Goal: Task Accomplishment & Management: Manage account settings

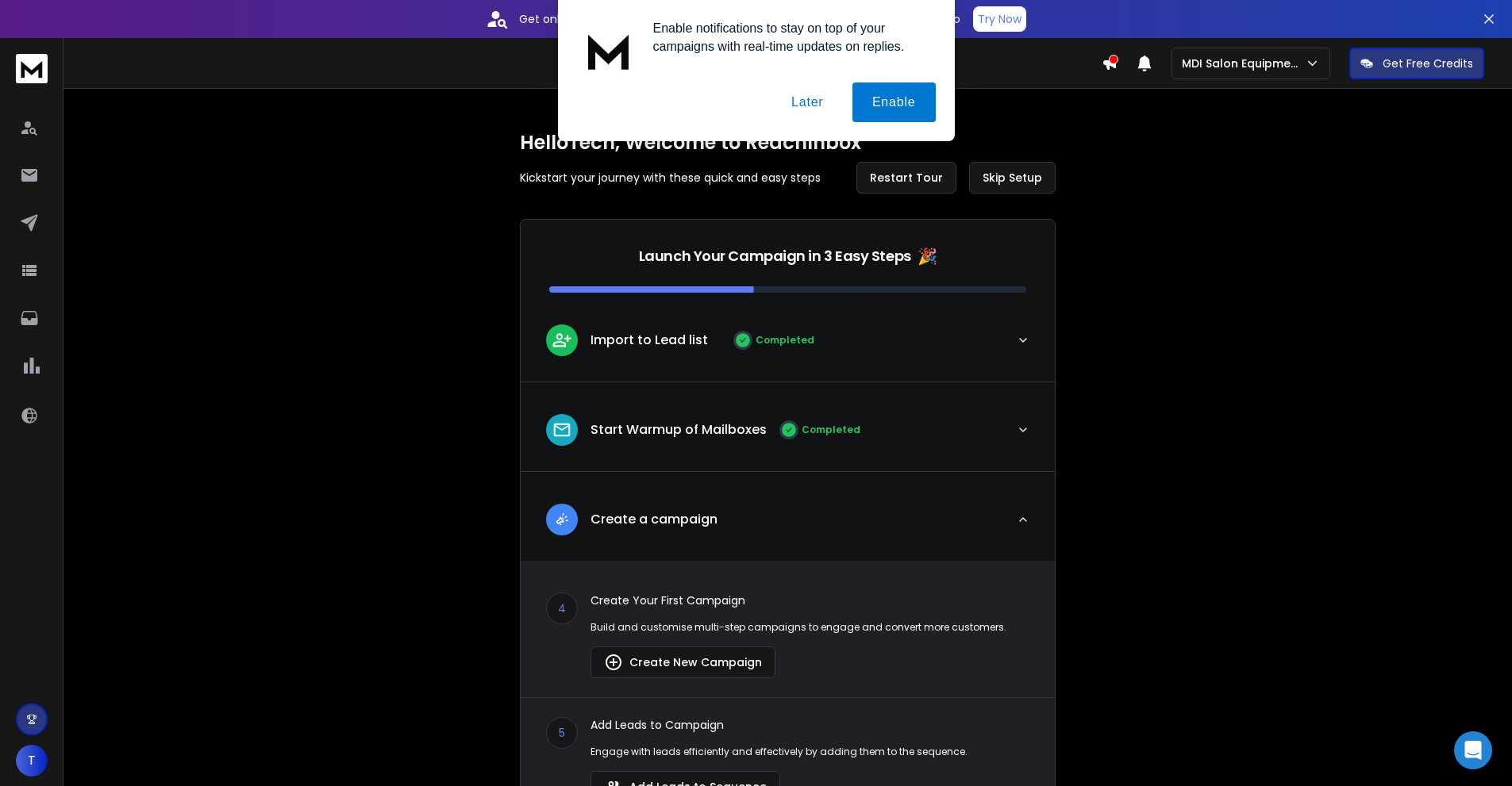
click at [810, 98] on button "Later" at bounding box center [806, 102] width 72 height 40
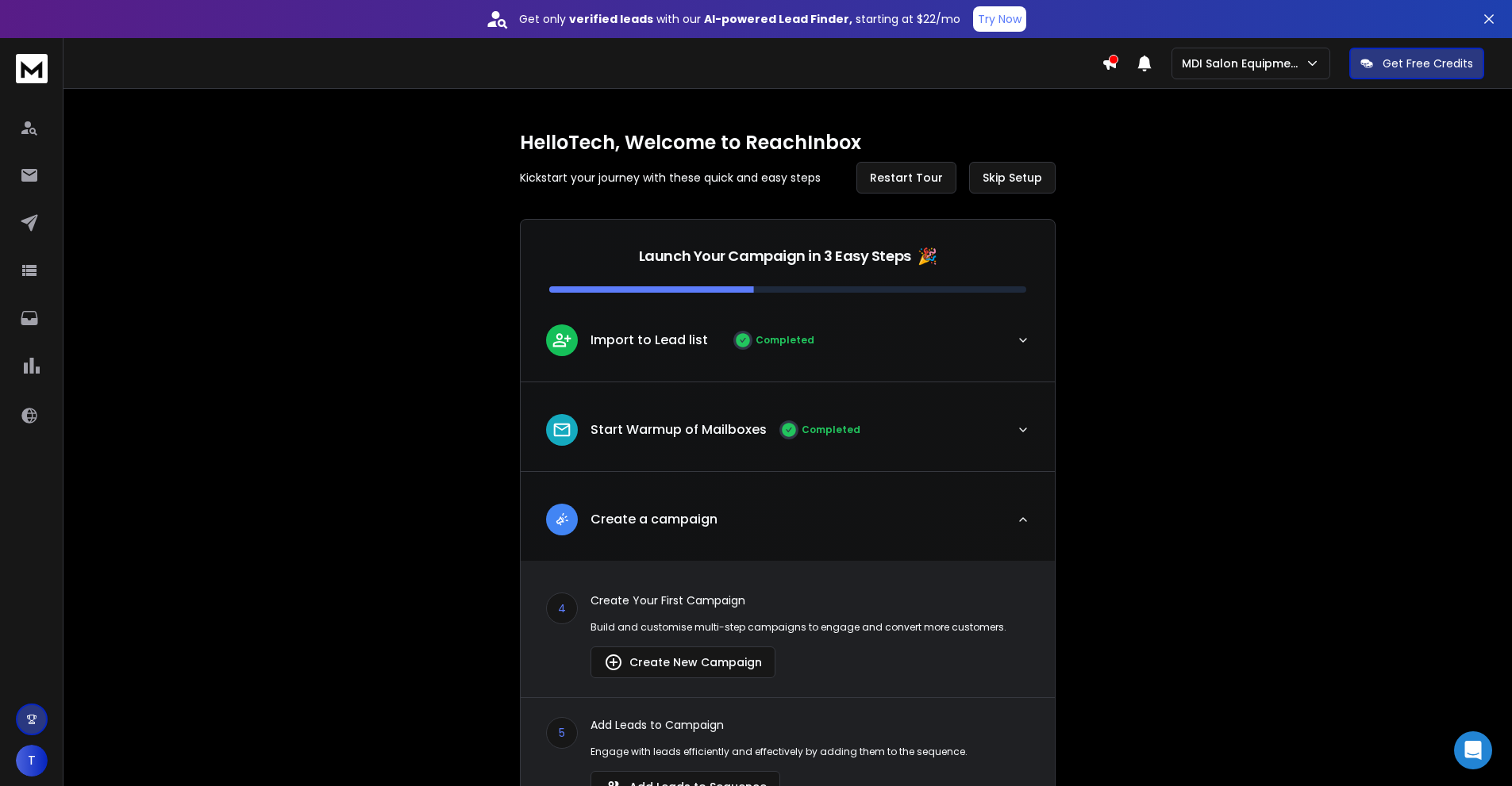
click at [1007, 525] on button "Create a campaign" at bounding box center [787, 525] width 534 height 70
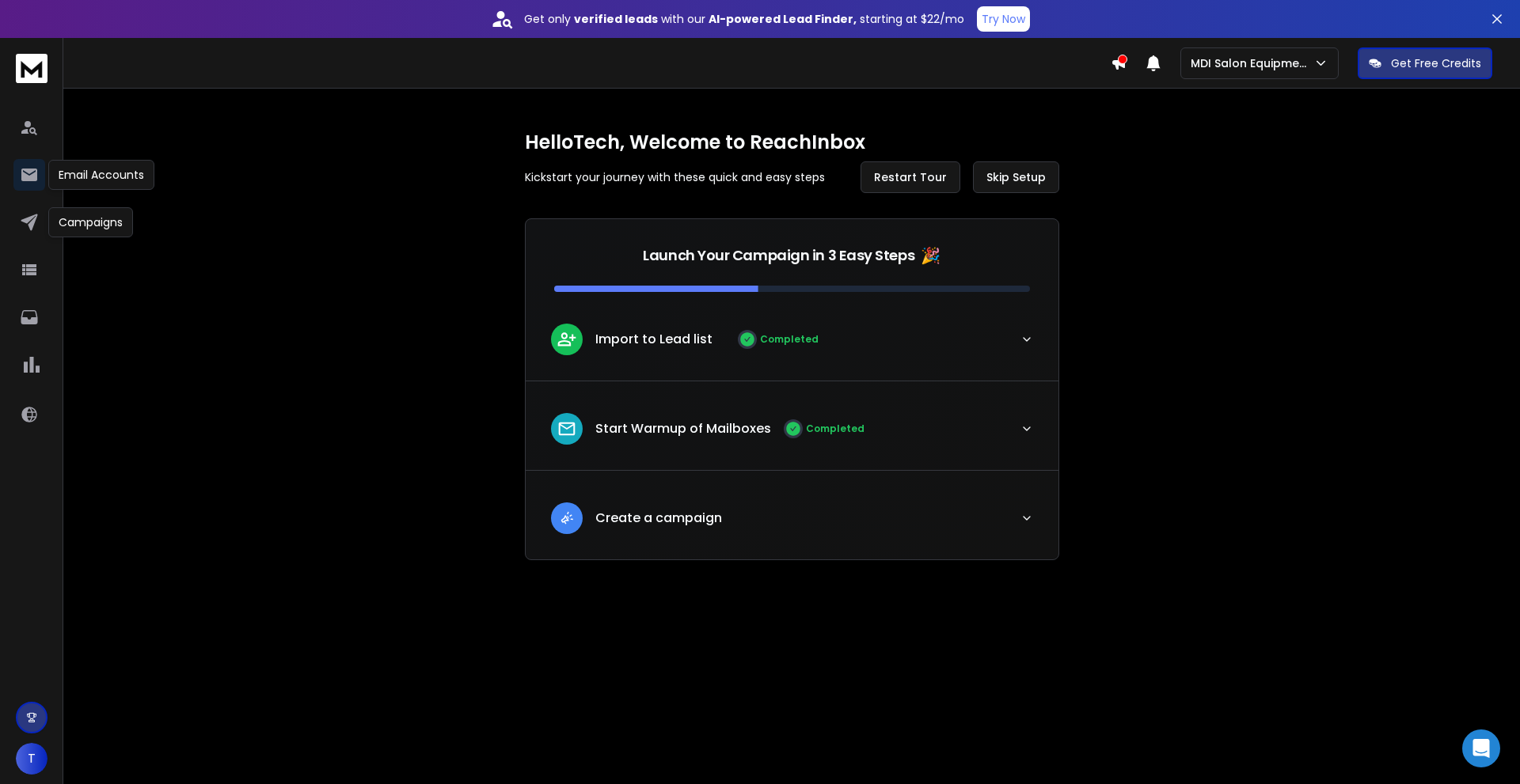
click at [33, 166] on icon at bounding box center [29, 175] width 19 height 19
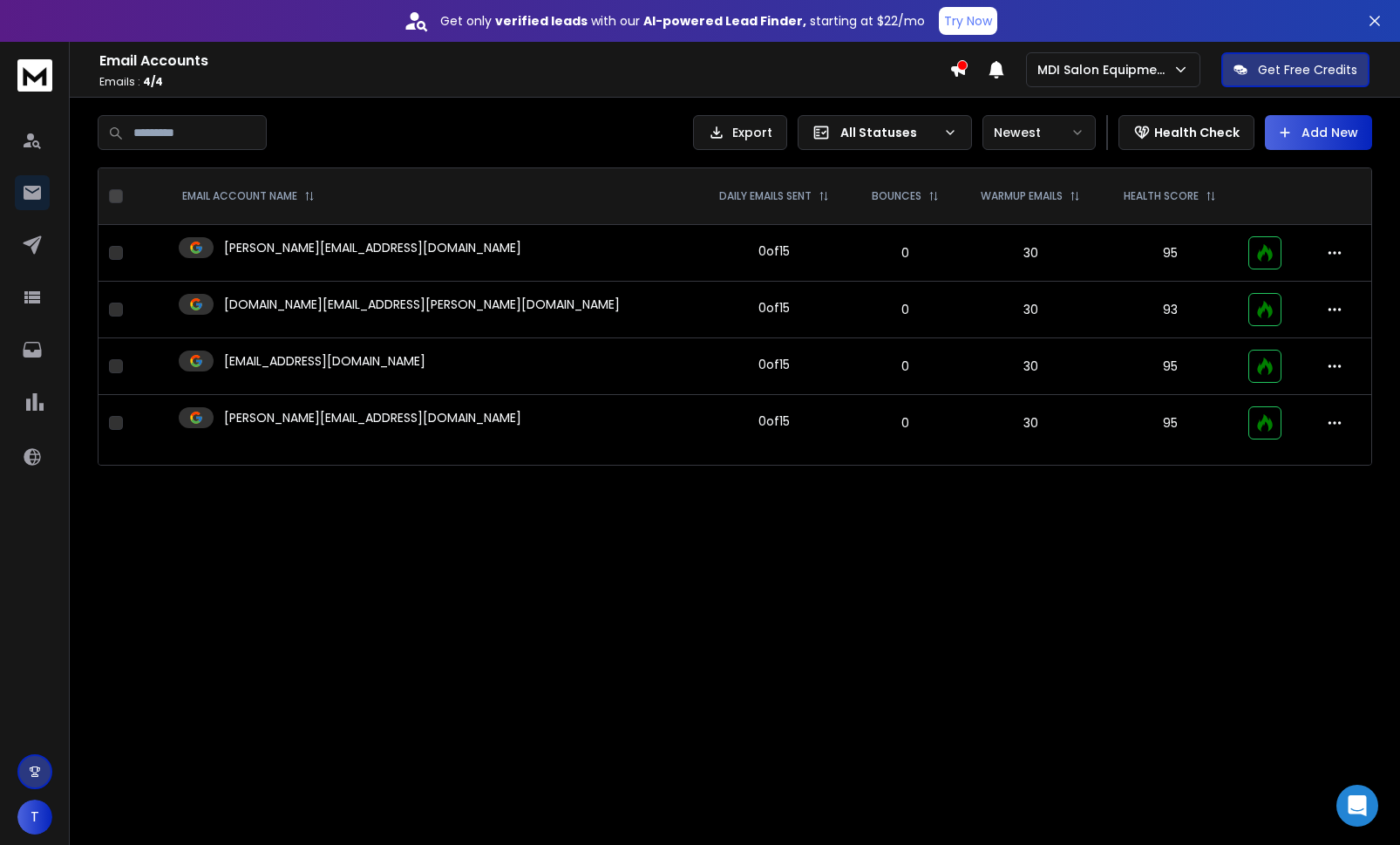
click at [319, 246] on p "ella@mdisalon.com" at bounding box center [373, 247] width 297 height 17
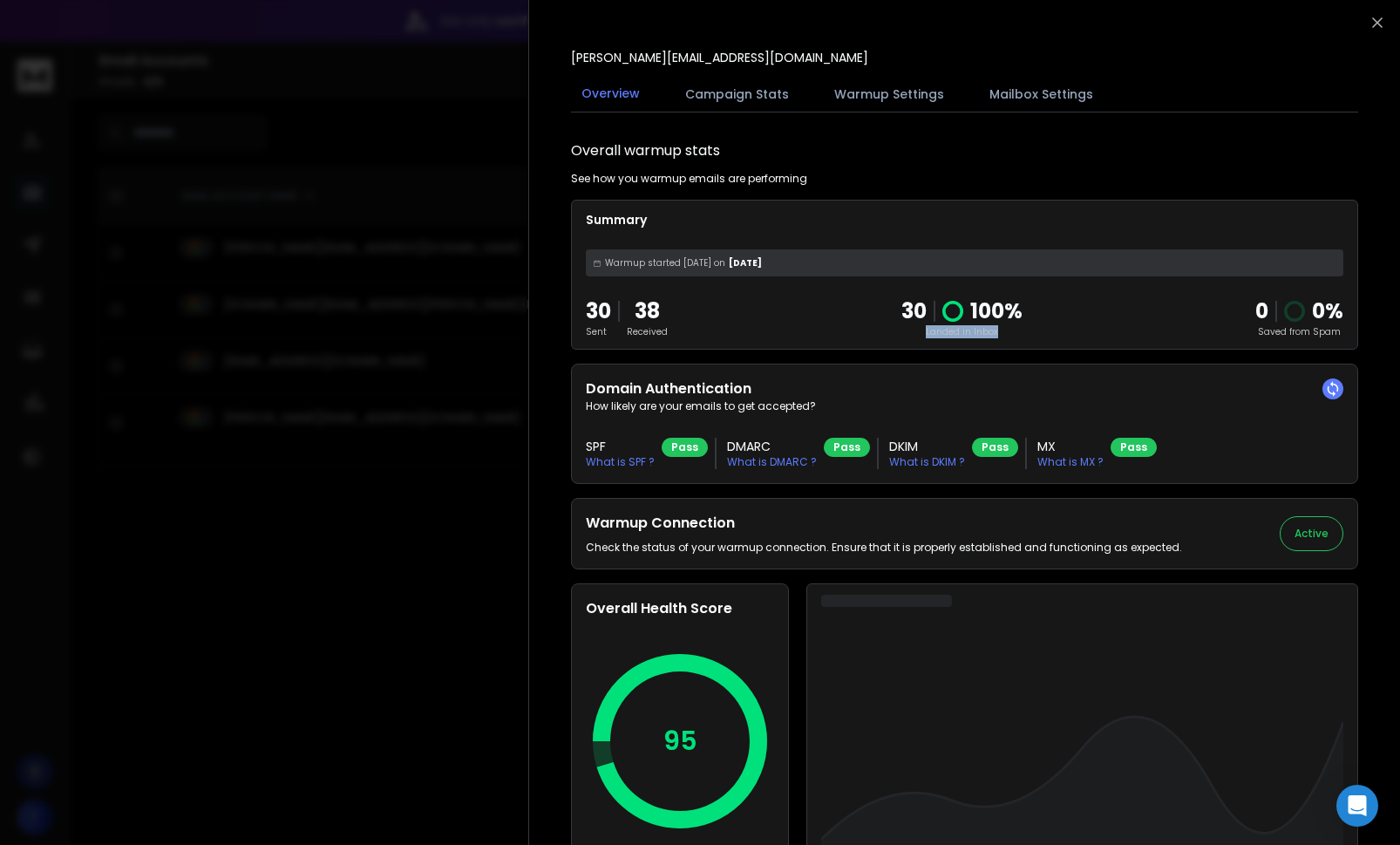
drag, startPoint x: 924, startPoint y: 333, endPoint x: 1013, endPoint y: 333, distance: 89.0
click at [1013, 333] on p "Landed in Inbox" at bounding box center [961, 331] width 121 height 13
click at [1369, 19] on icon "button" at bounding box center [1378, 22] width 17 height 17
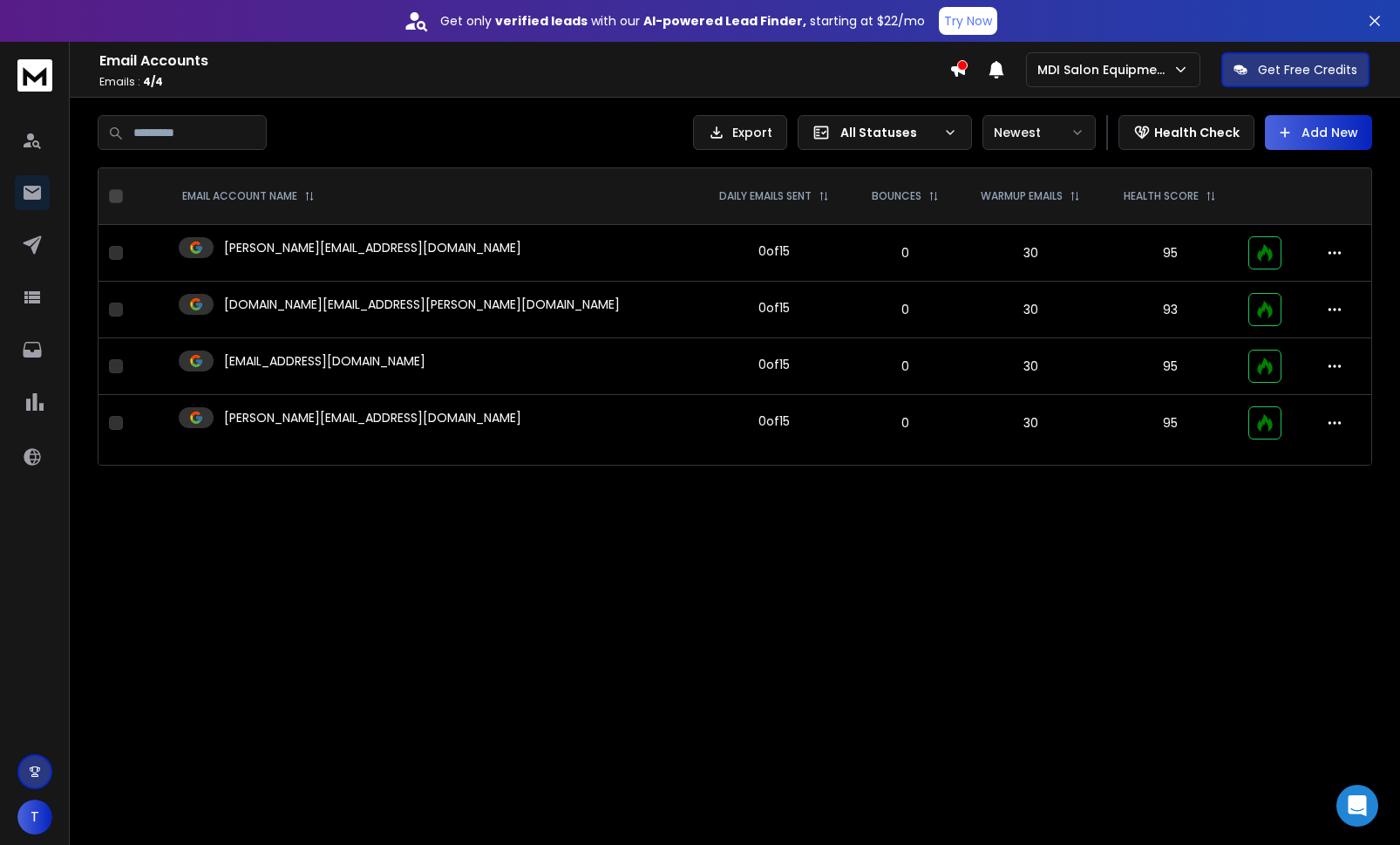
click at [1257, 254] on icon at bounding box center [1264, 253] width 15 height 17
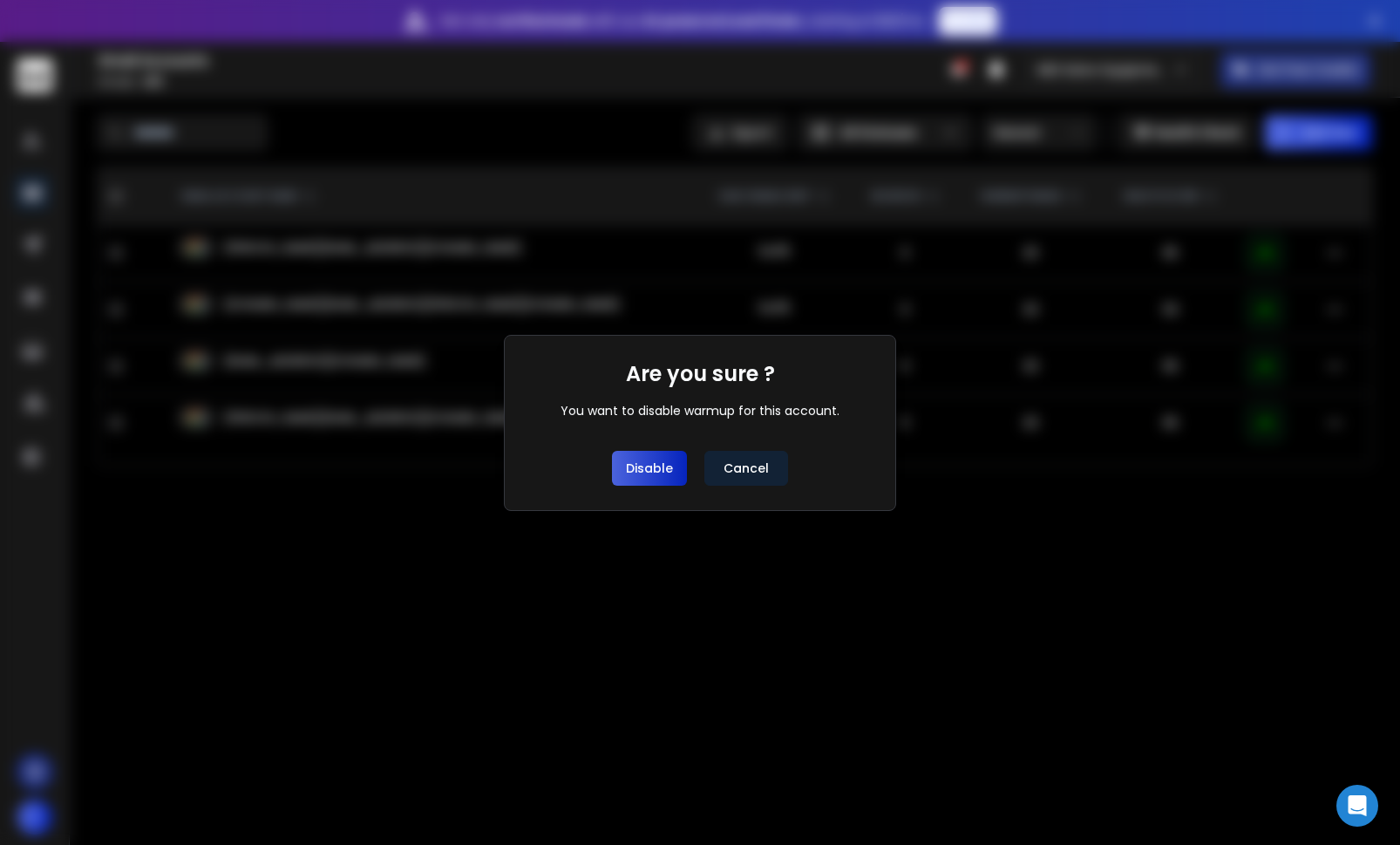
click at [992, 482] on div "Are you sure ? You want to disable warmup for this account. Disable Cancel" at bounding box center [700, 422] width 1400 height 211
click at [755, 475] on button "Cancel" at bounding box center [746, 469] width 83 height 35
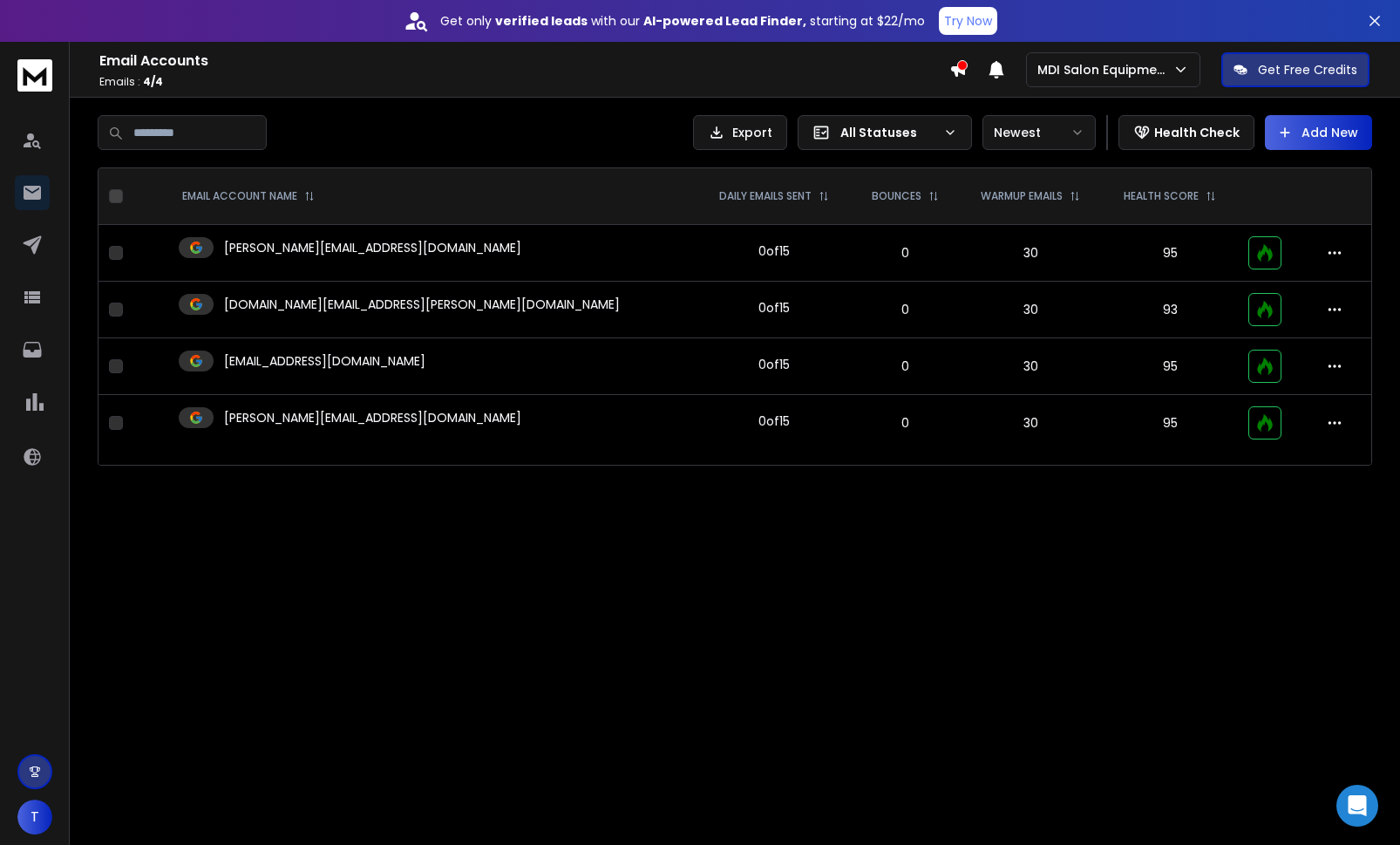
click at [975, 22] on p "Try Now" at bounding box center [967, 21] width 48 height 17
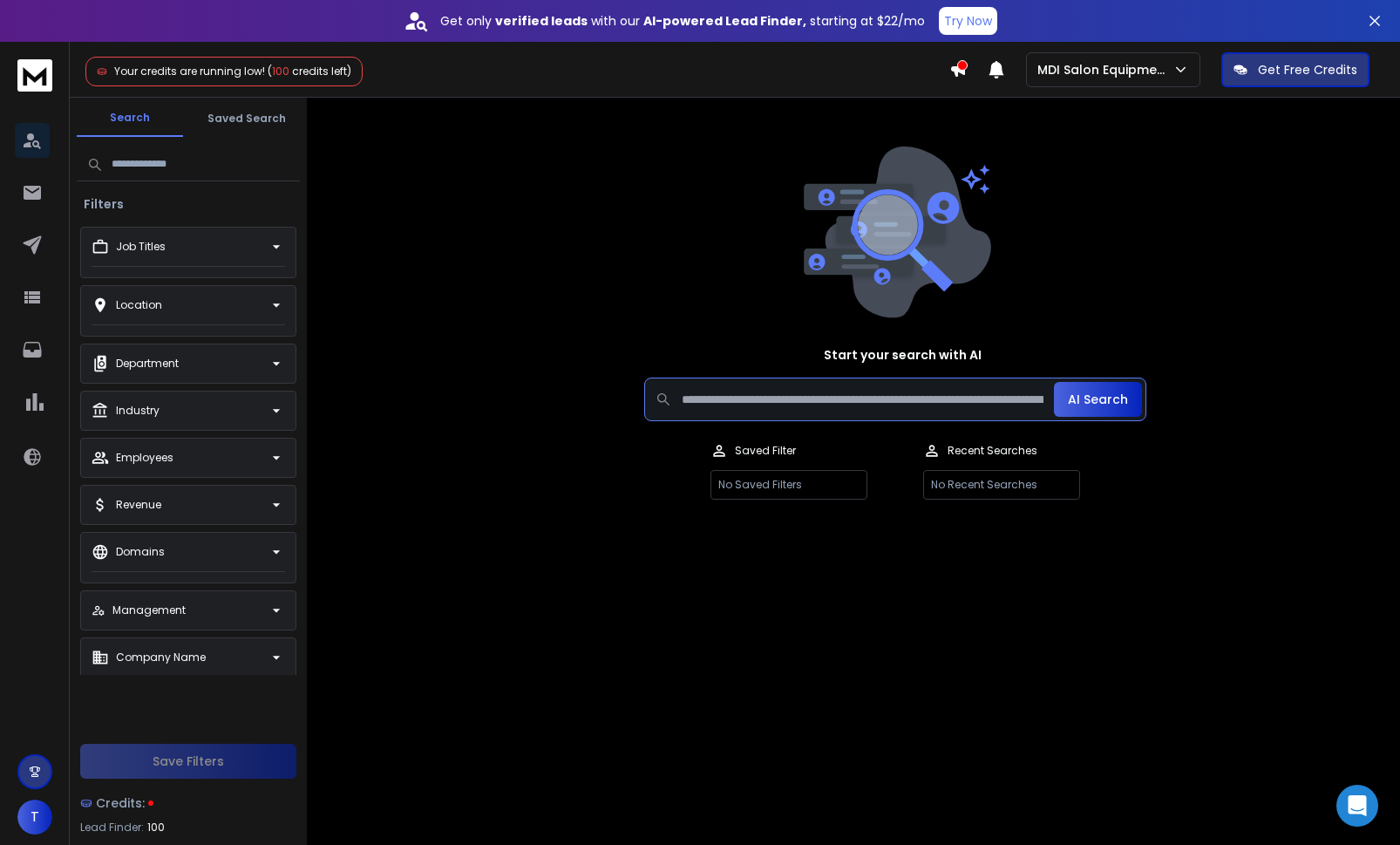
click at [248, 242] on div "Job Titles" at bounding box center [187, 246] width 193 height 17
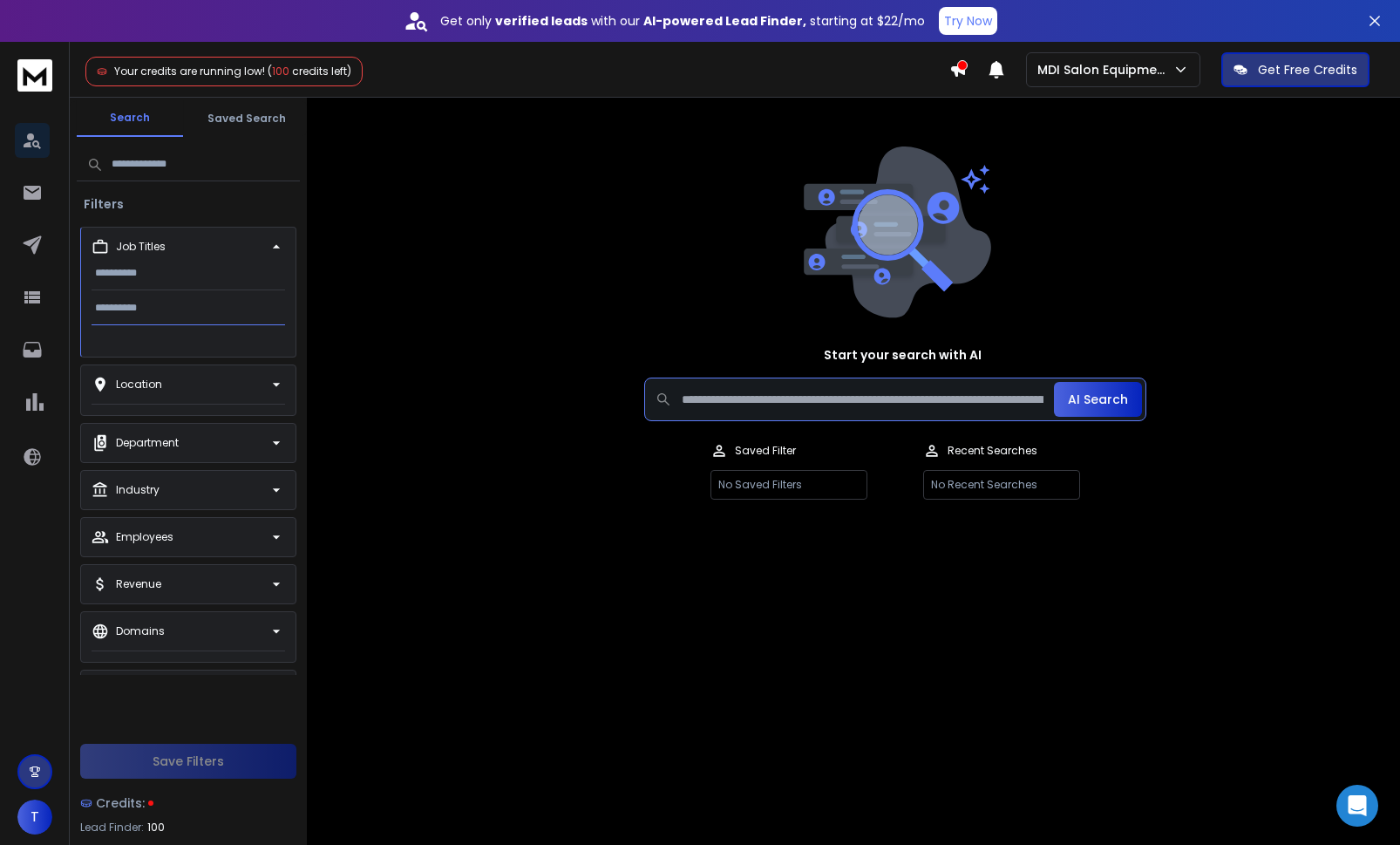
click at [221, 290] on input at bounding box center [187, 308] width 193 height 35
click at [243, 280] on input at bounding box center [187, 273] width 193 height 35
click at [268, 246] on icon at bounding box center [277, 246] width 17 height 17
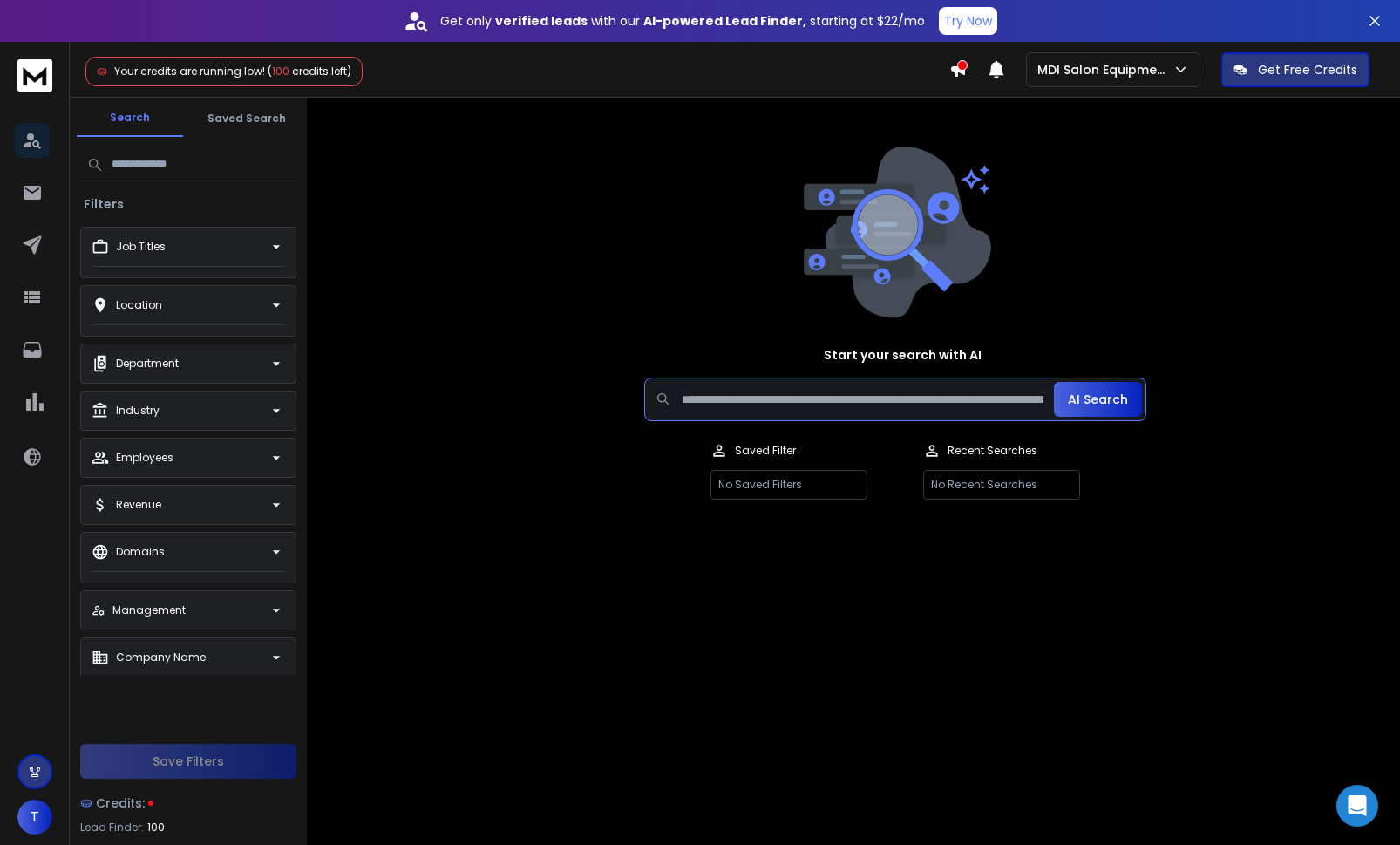
click at [268, 301] on icon at bounding box center [277, 305] width 17 height 17
click at [268, 302] on icon at bounding box center [277, 305] width 17 height 17
click at [253, 367] on div "Department" at bounding box center [187, 364] width 193 height 17
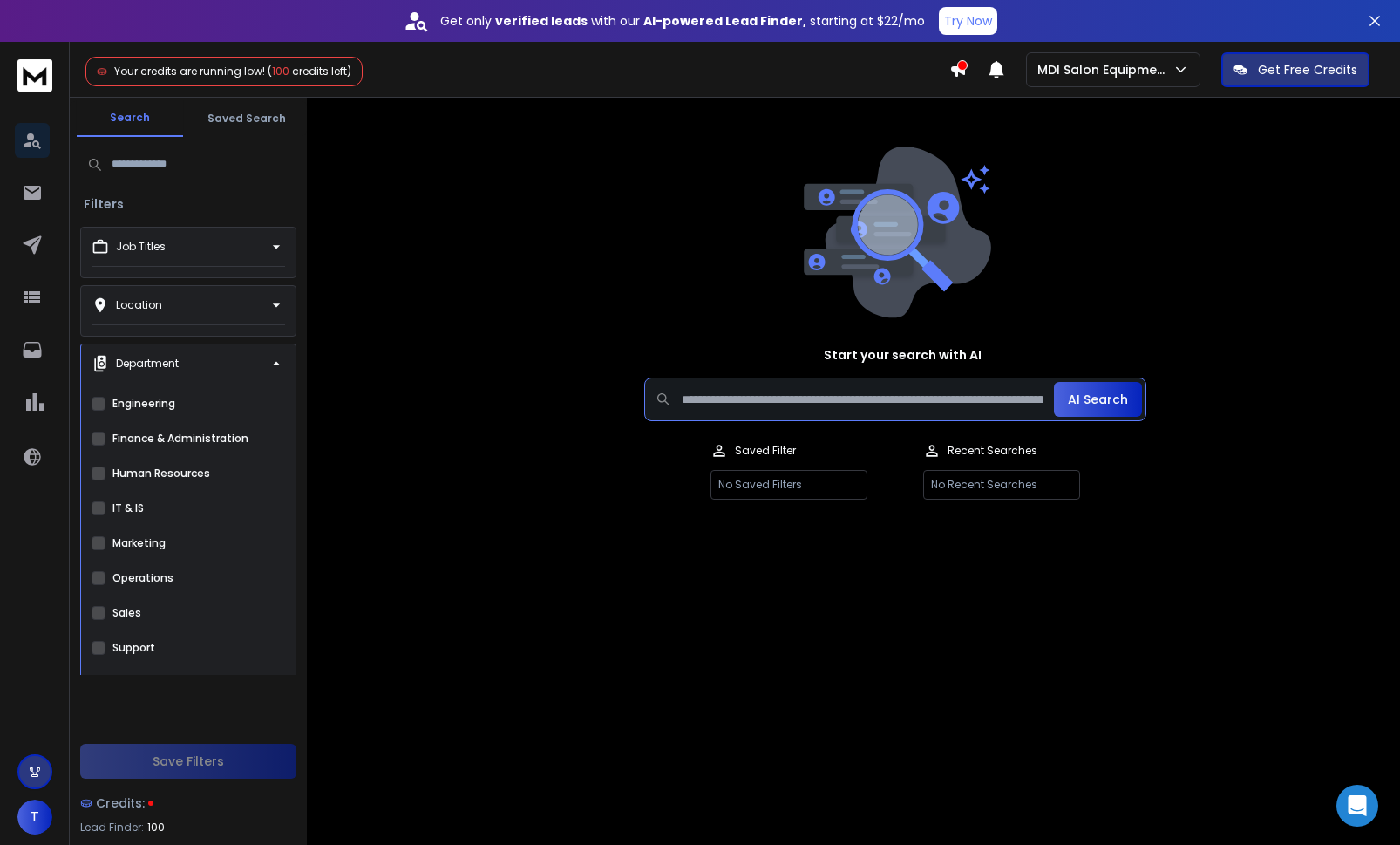
click at [268, 365] on icon at bounding box center [277, 364] width 17 height 17
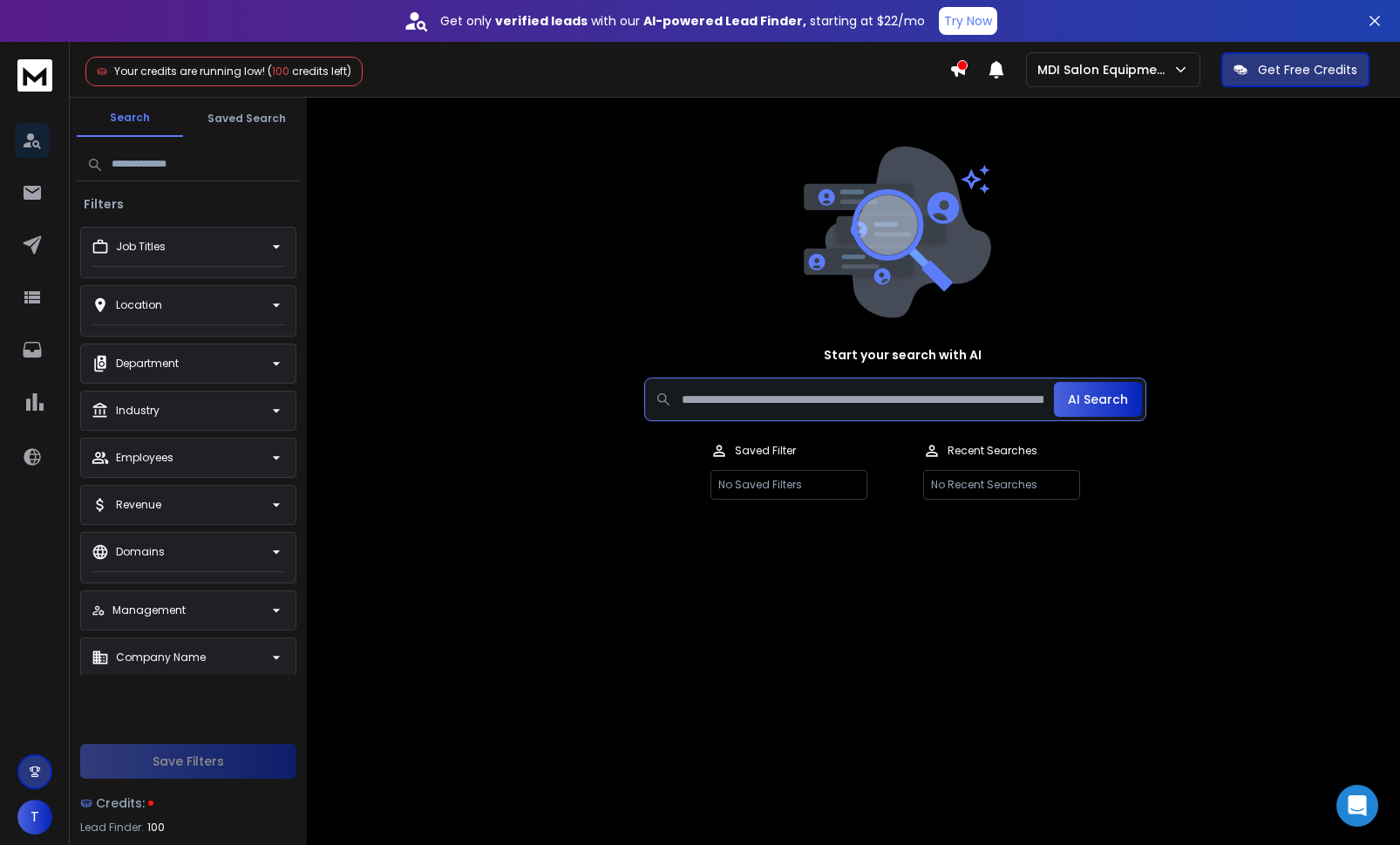
click at [268, 365] on icon at bounding box center [277, 364] width 17 height 17
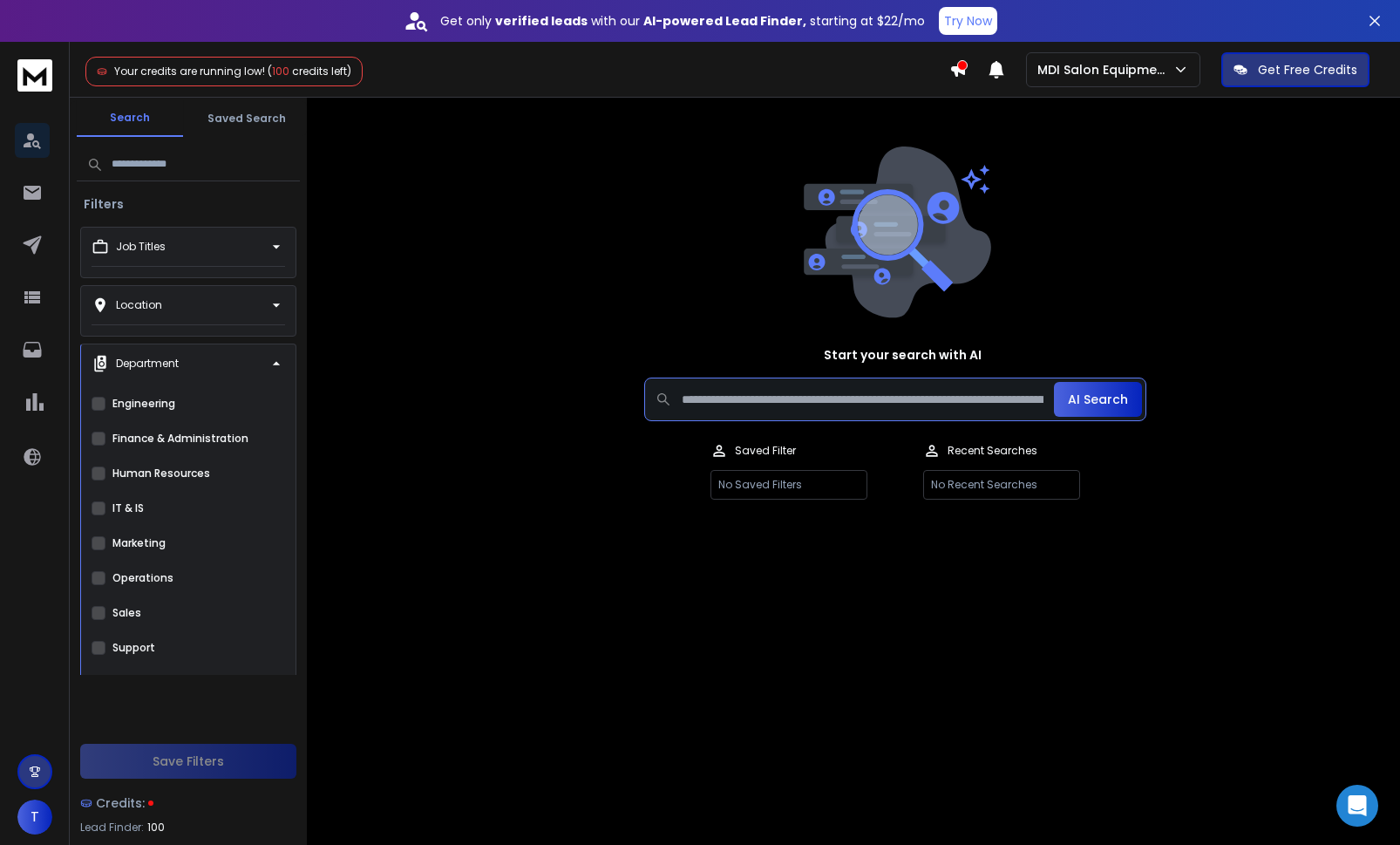
click at [257, 359] on div "Department" at bounding box center [187, 364] width 193 height 17
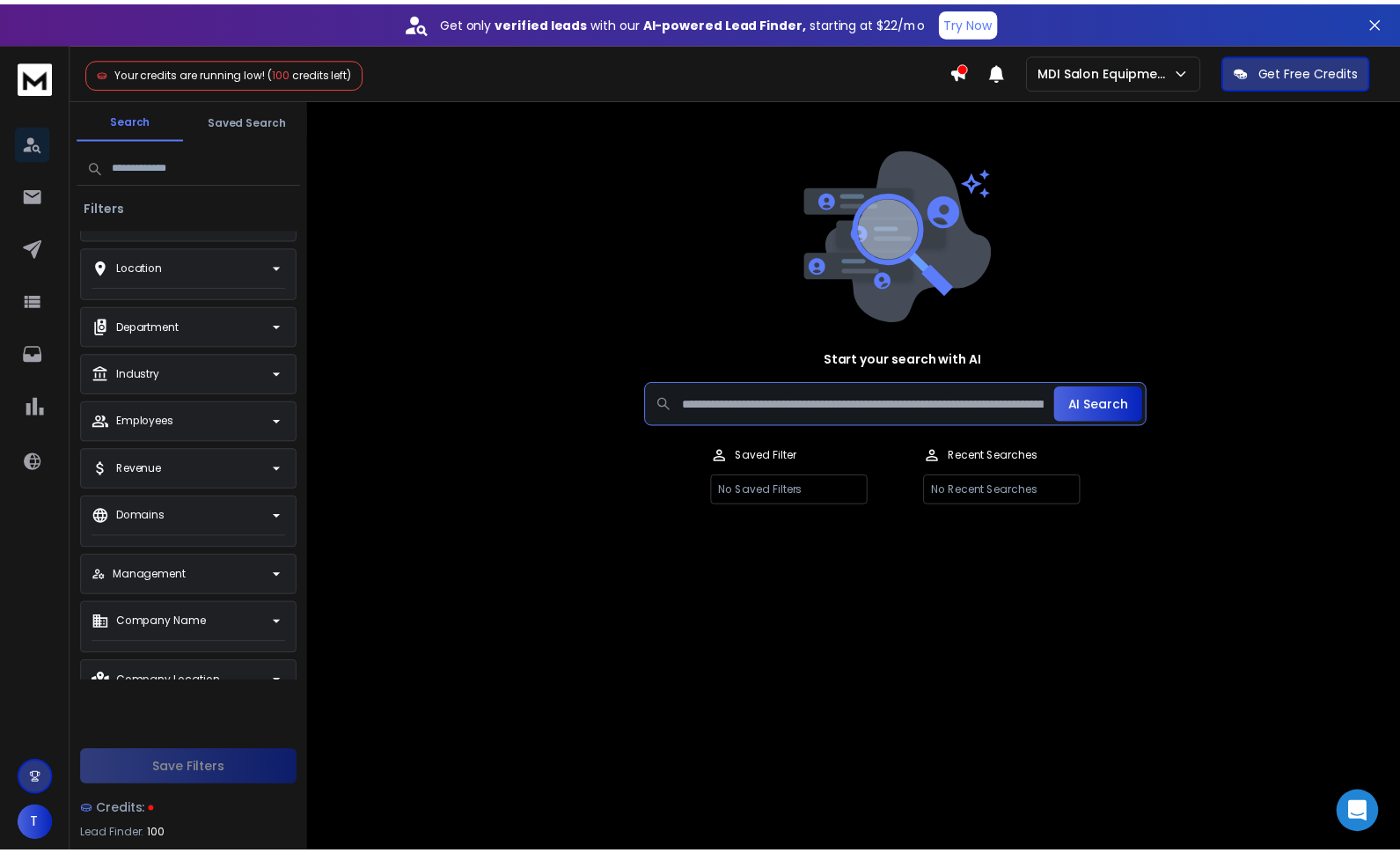
scroll to position [73, 0]
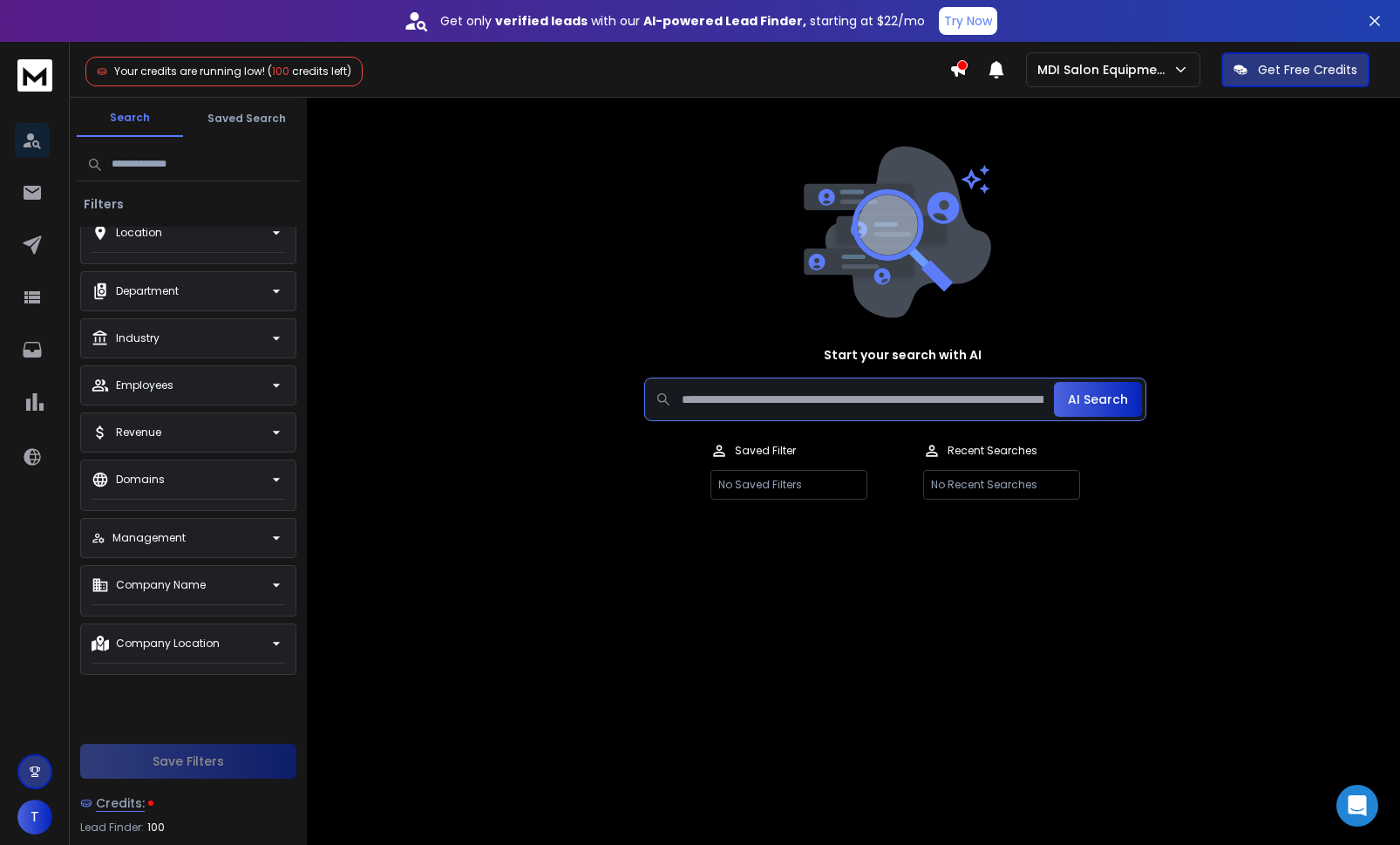
click at [121, 805] on span "Credits:" at bounding box center [120, 803] width 49 height 17
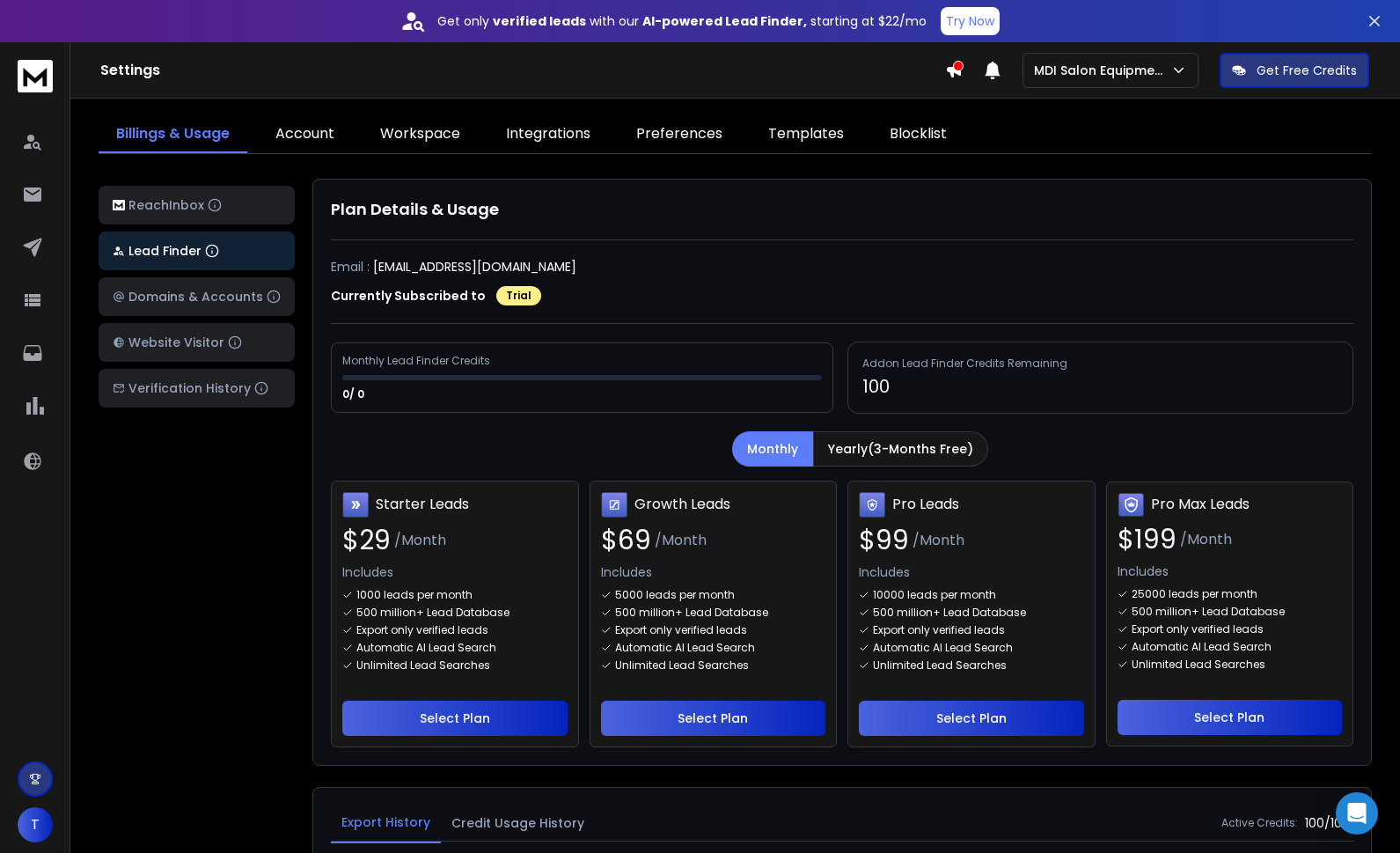
click at [248, 191] on button "ReachInbox" at bounding box center [197, 206] width 196 height 39
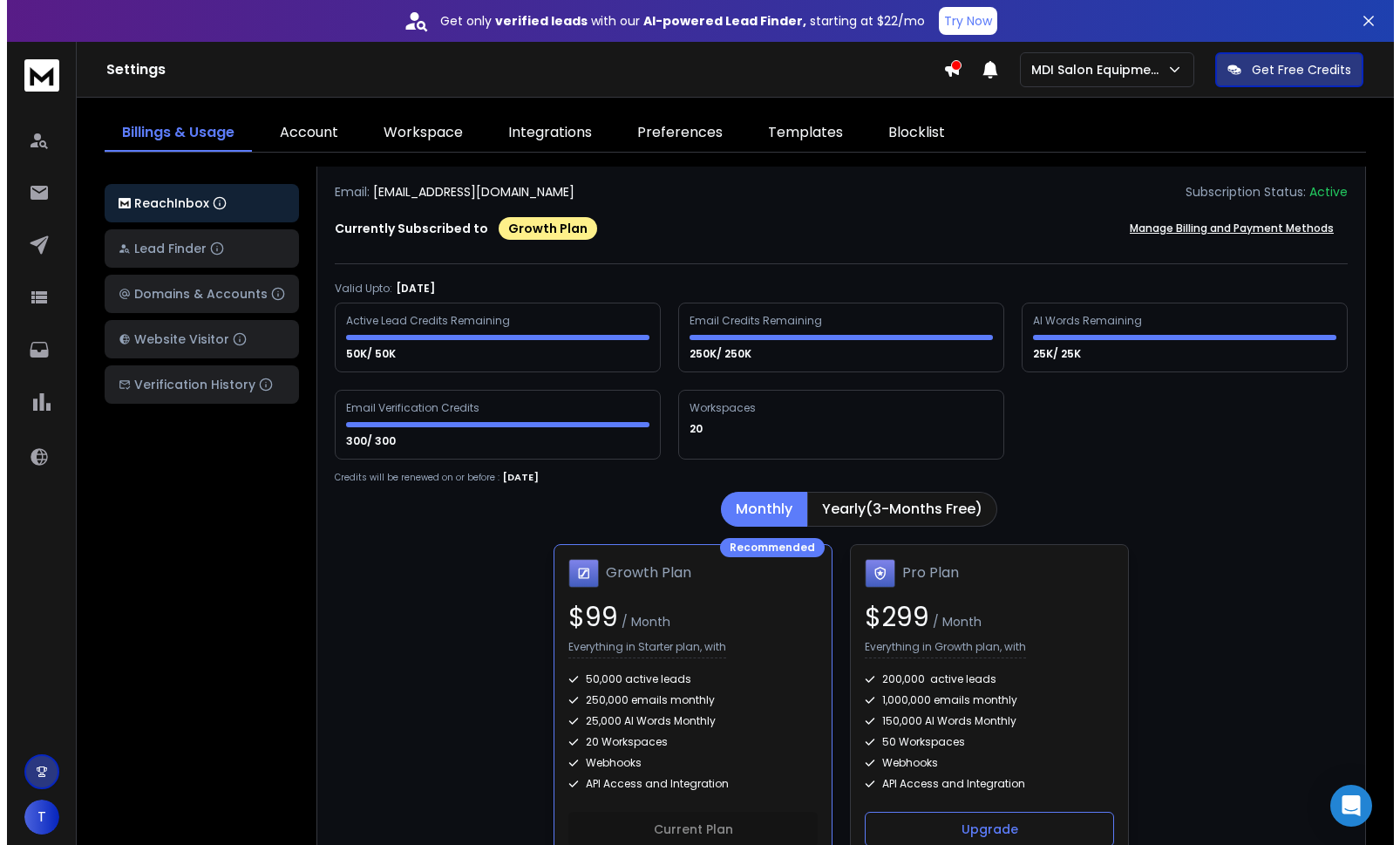
scroll to position [79, 0]
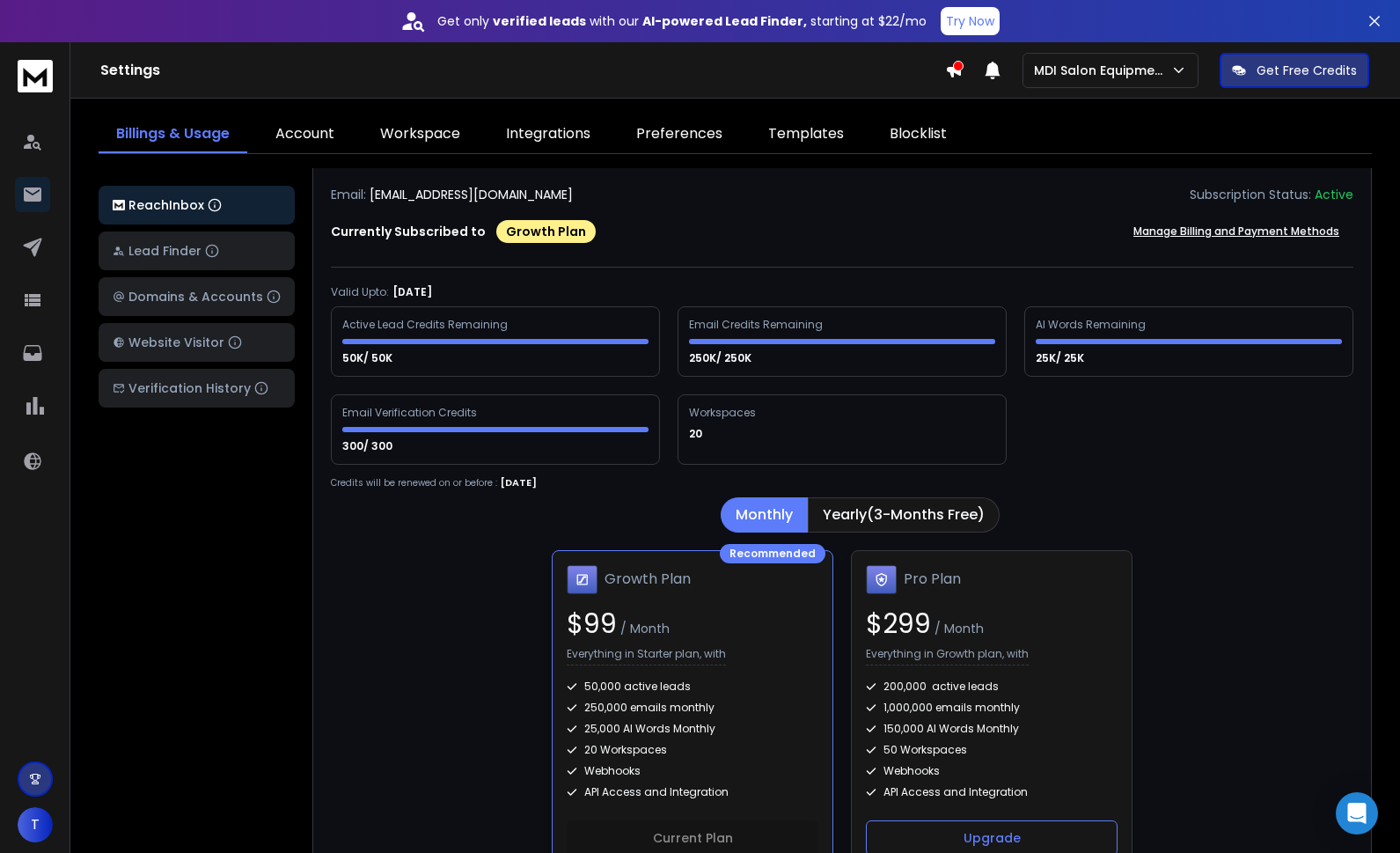
click at [43, 194] on link at bounding box center [32, 195] width 35 height 35
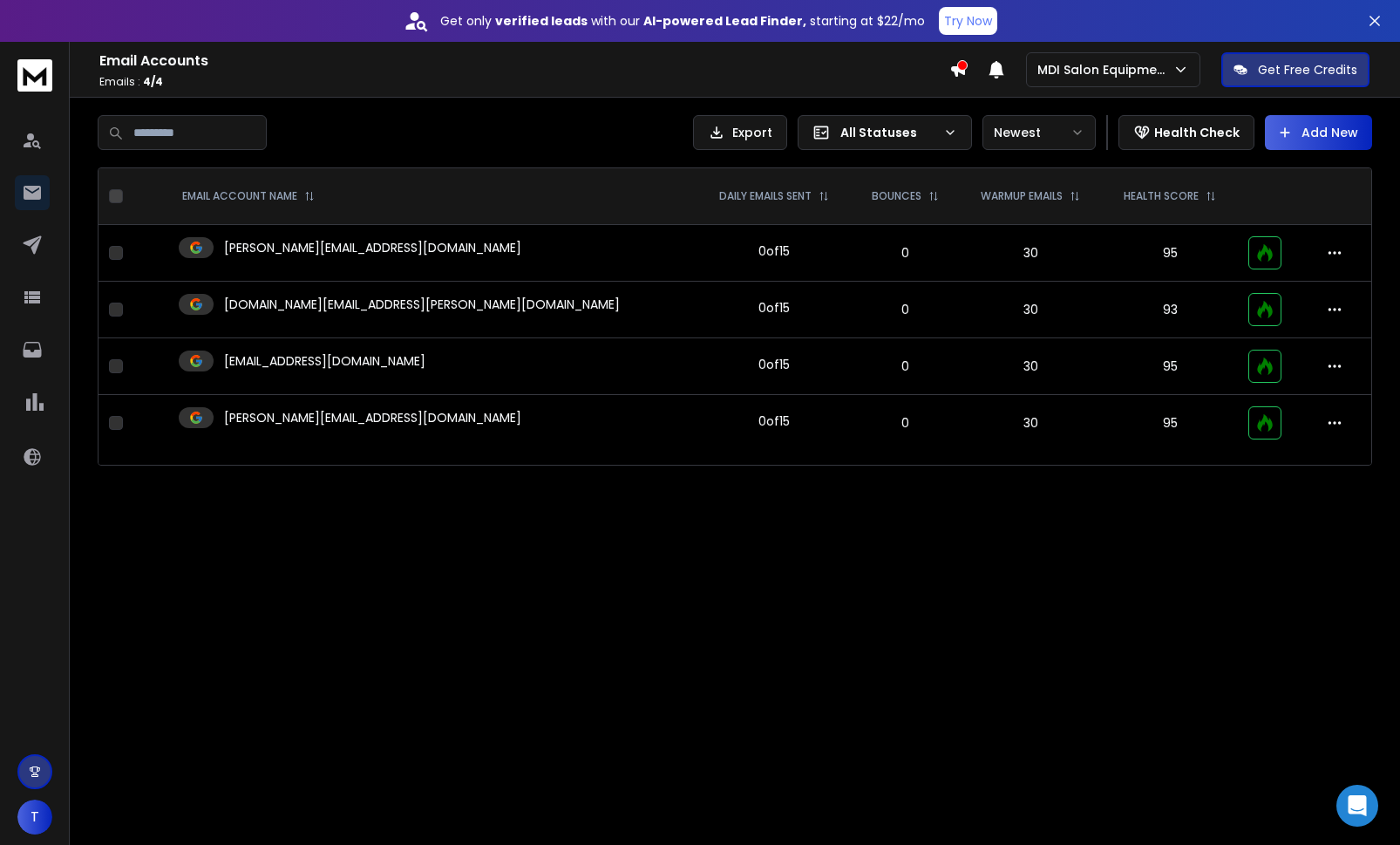
click at [407, 305] on div "jordan.kim@mdisalon.com" at bounding box center [432, 305] width 507 height 21
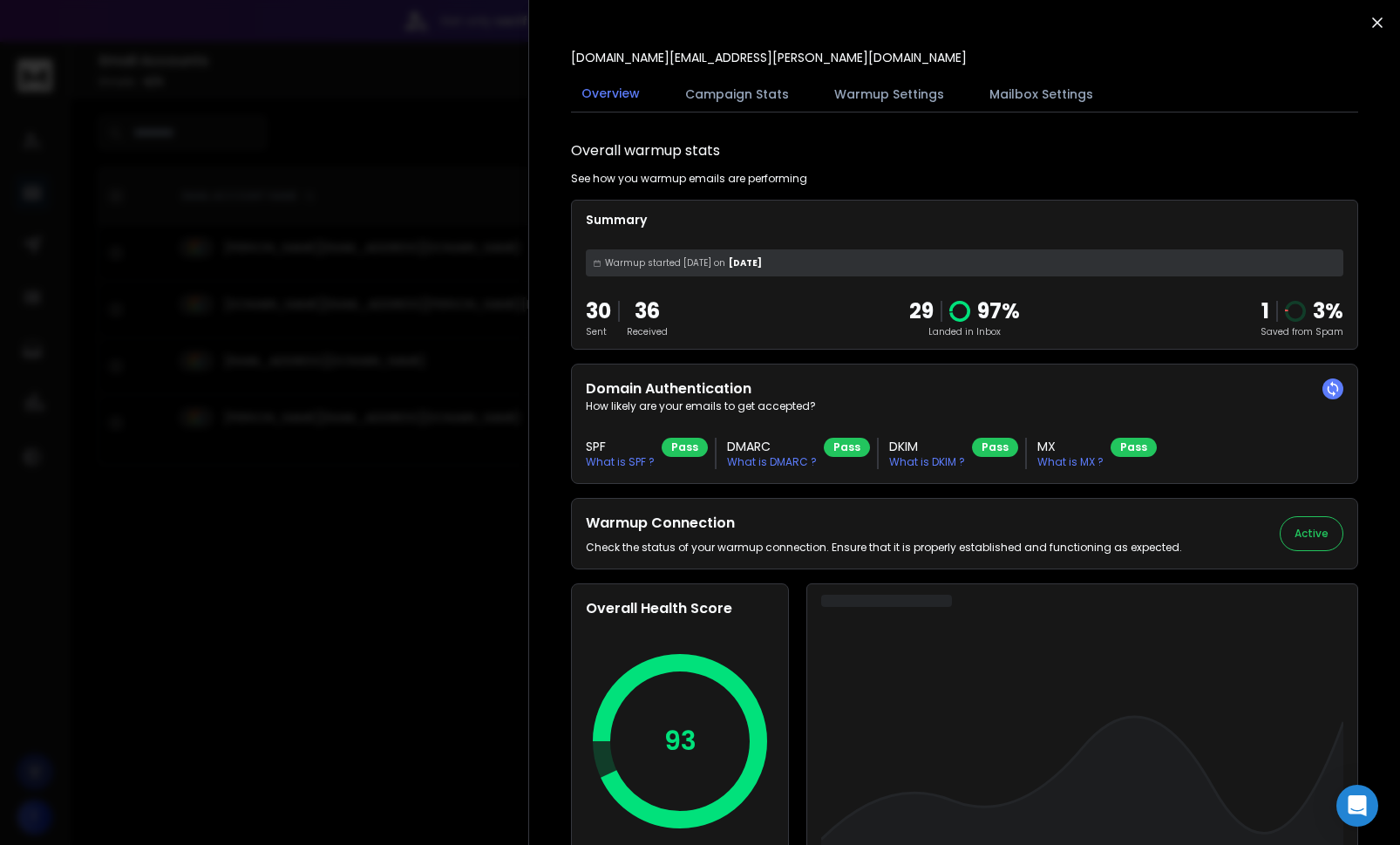
click at [1373, 19] on icon "button" at bounding box center [1377, 22] width 9 height 9
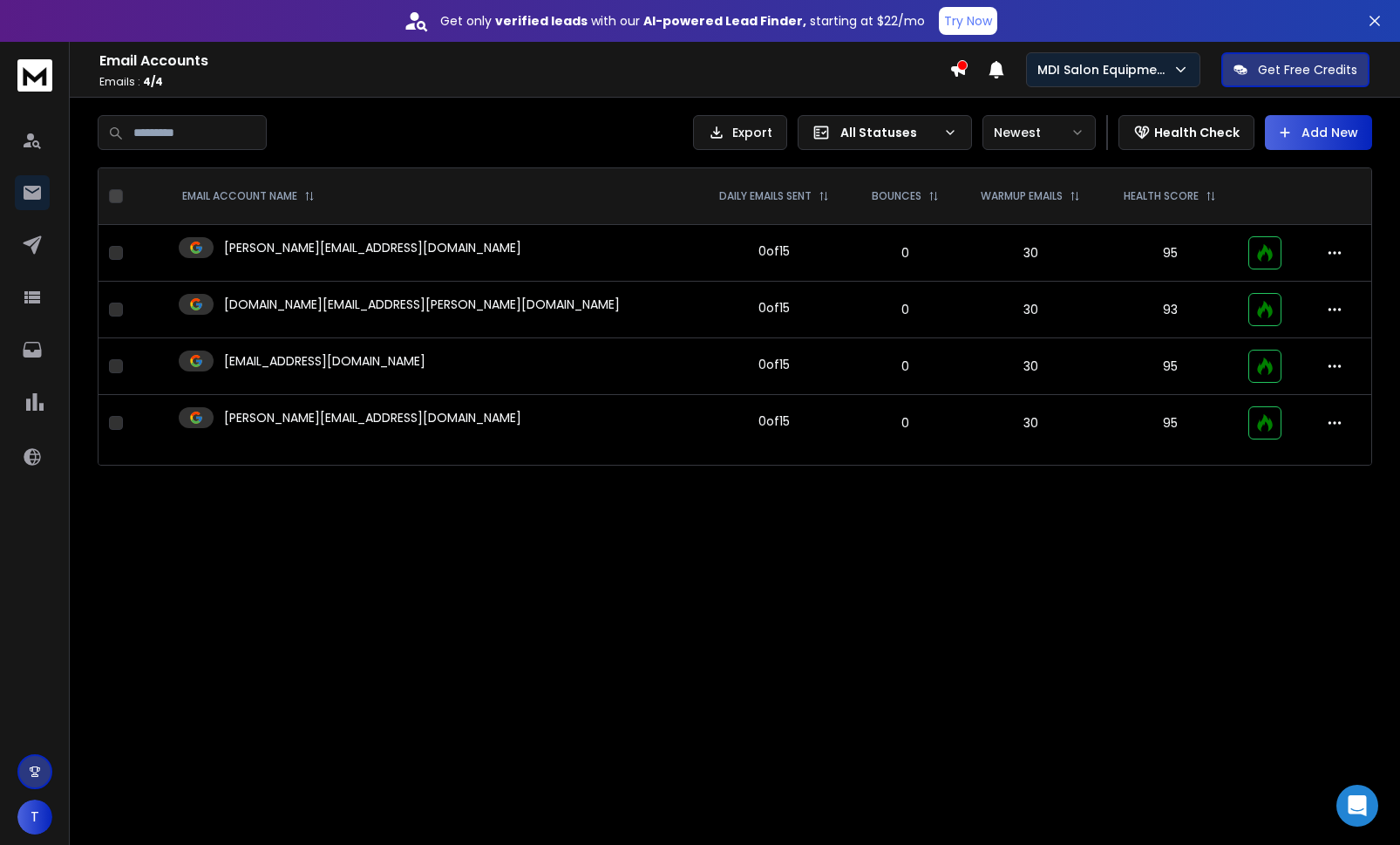
click at [1138, 72] on p "MDI Salon Equipment" at bounding box center [1104, 70] width 135 height 17
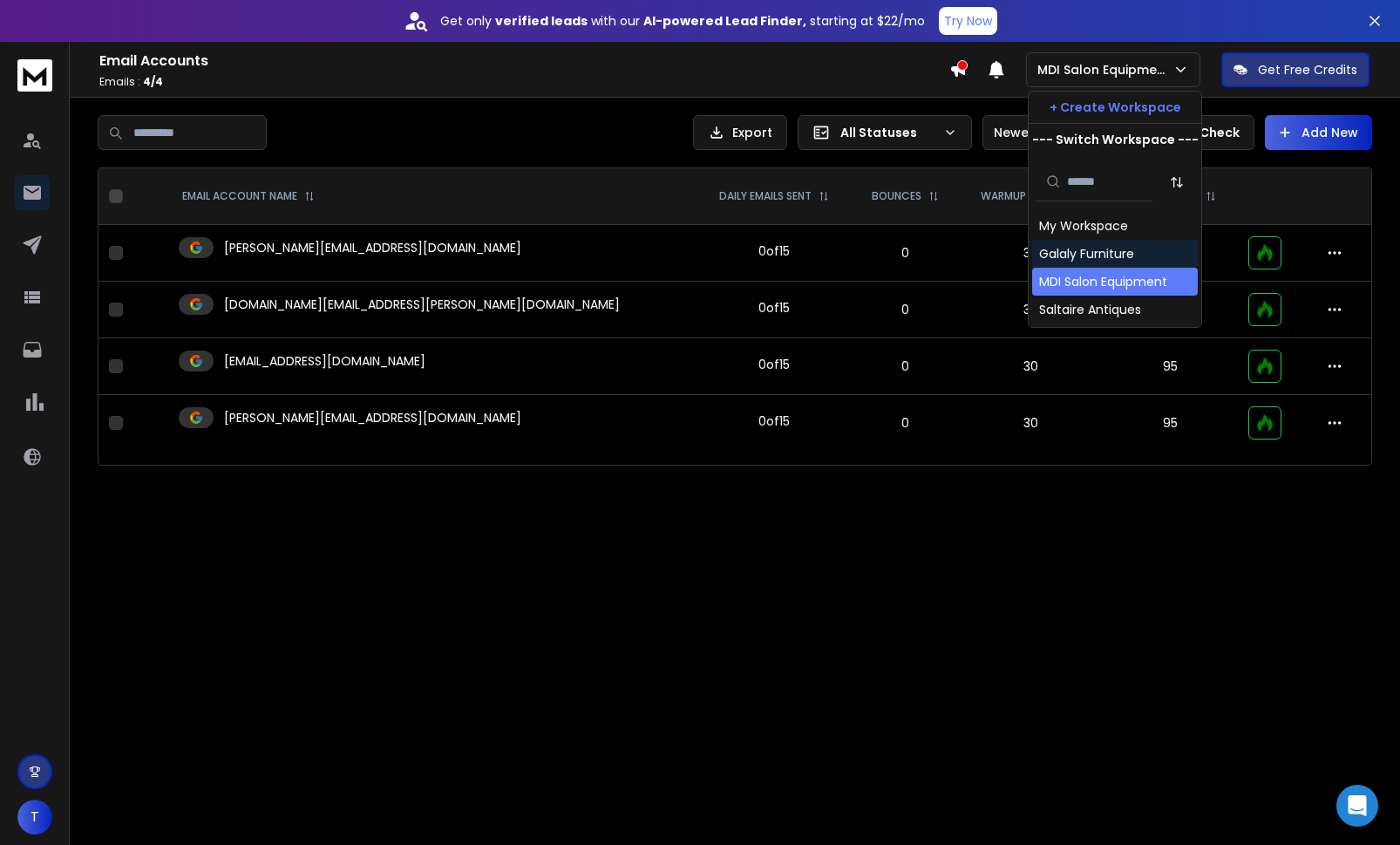
click at [1117, 252] on div "Galaly Furniture" at bounding box center [1087, 253] width 95 height 17
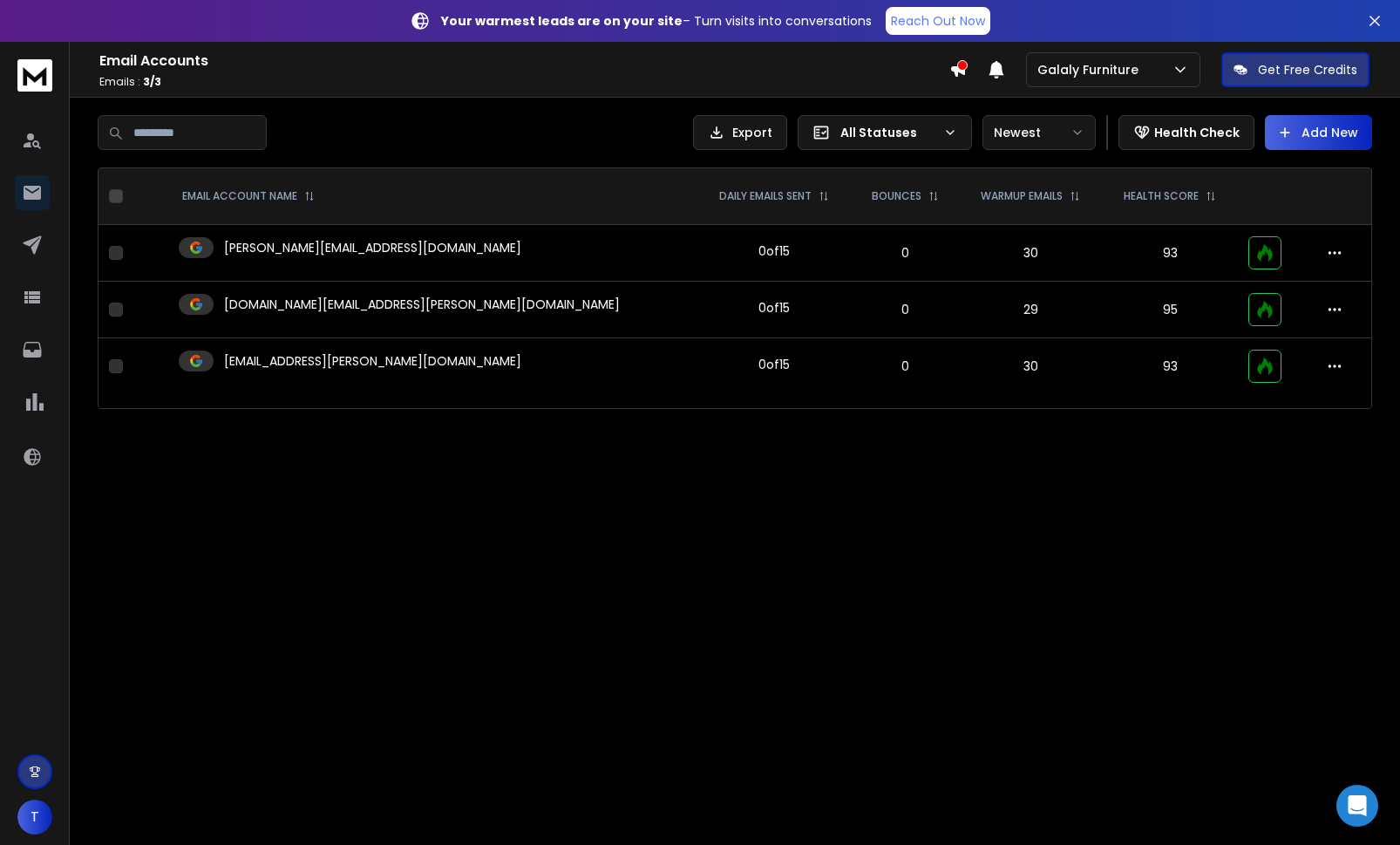
click at [385, 245] on p "[PERSON_NAME][EMAIL_ADDRESS][DOMAIN_NAME]" at bounding box center [373, 247] width 297 height 17
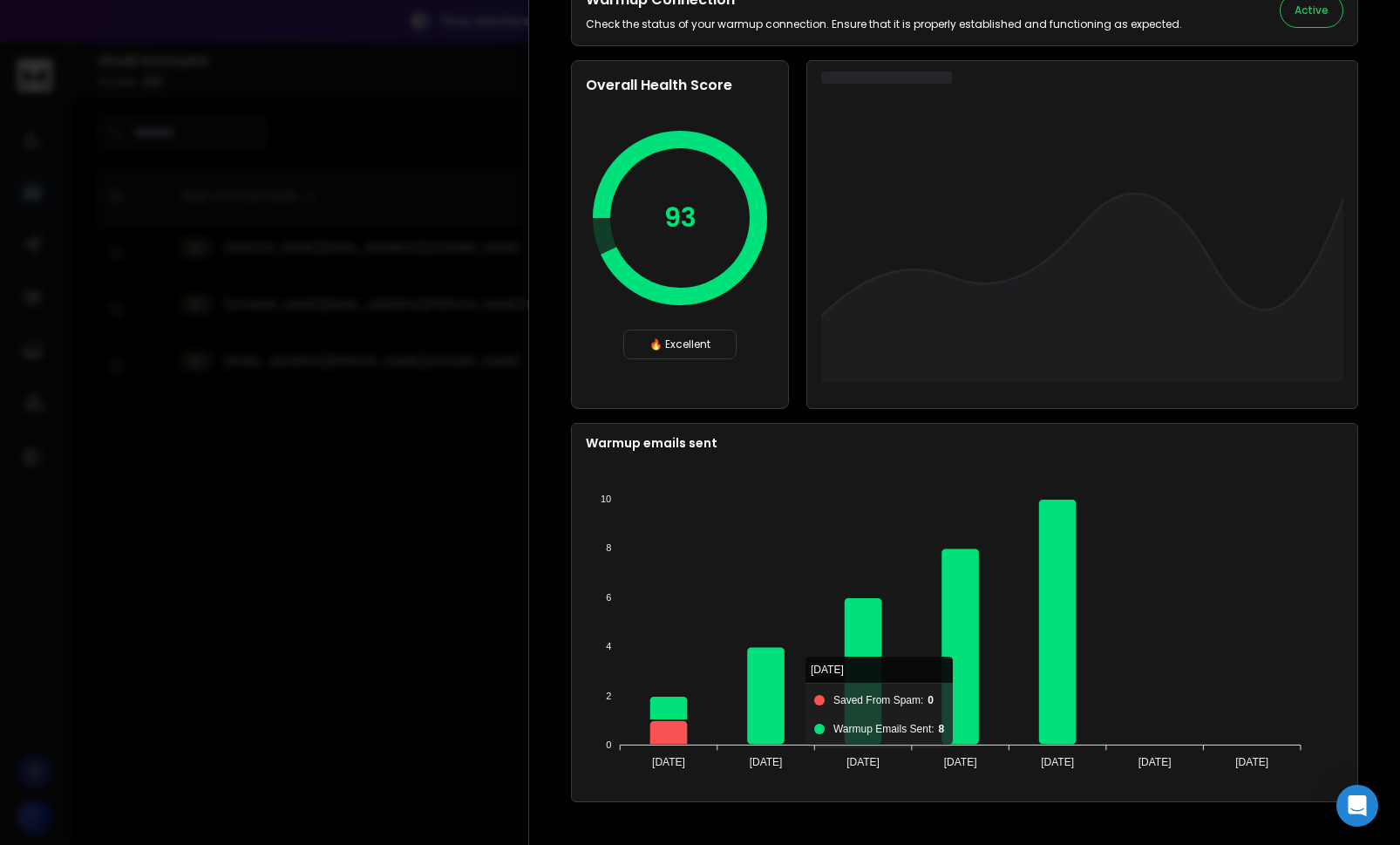
scroll to position [529, 0]
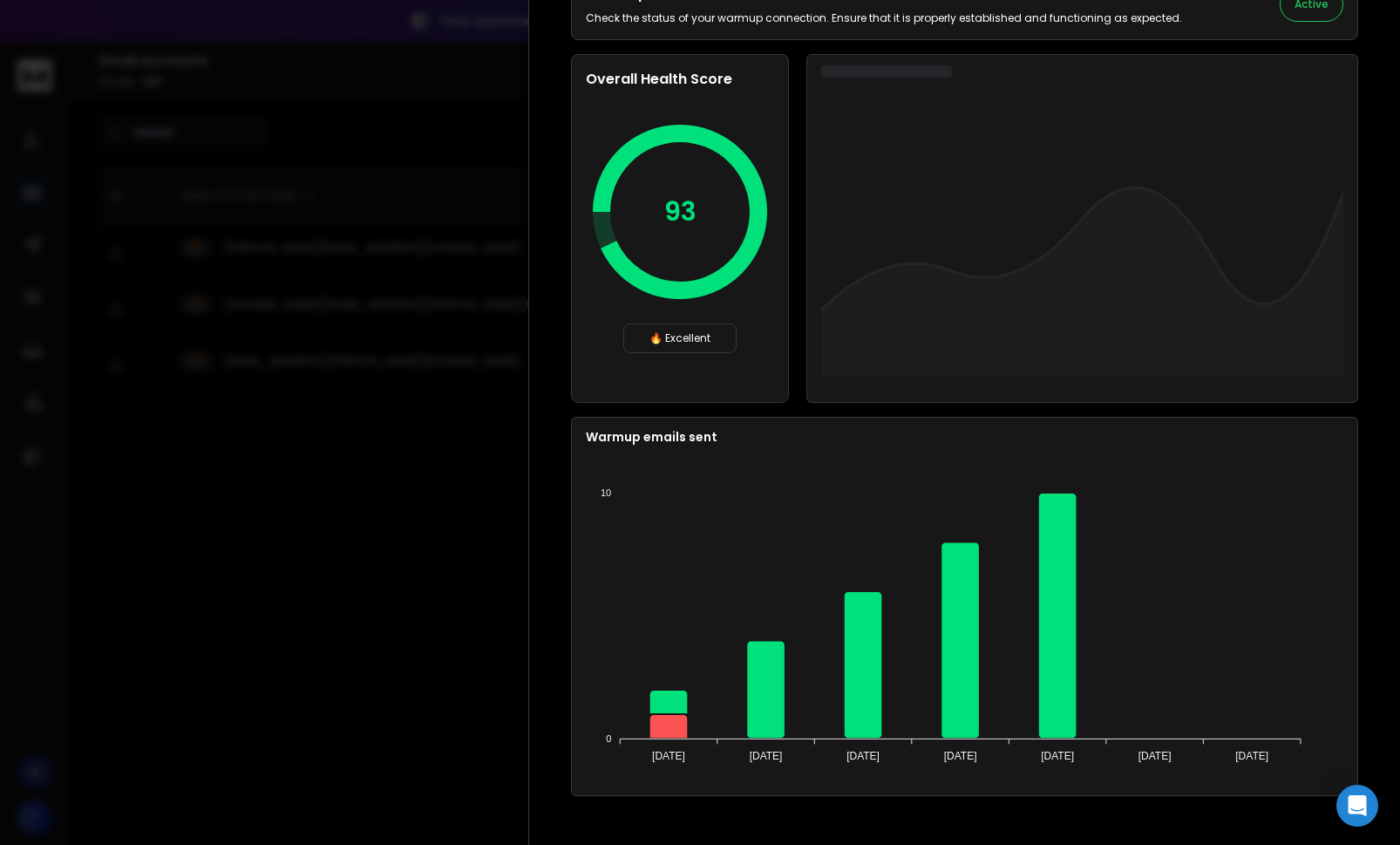
drag, startPoint x: 429, startPoint y: 443, endPoint x: 613, endPoint y: 437, distance: 184.1
click at [434, 443] on div at bounding box center [700, 422] width 1400 height 845
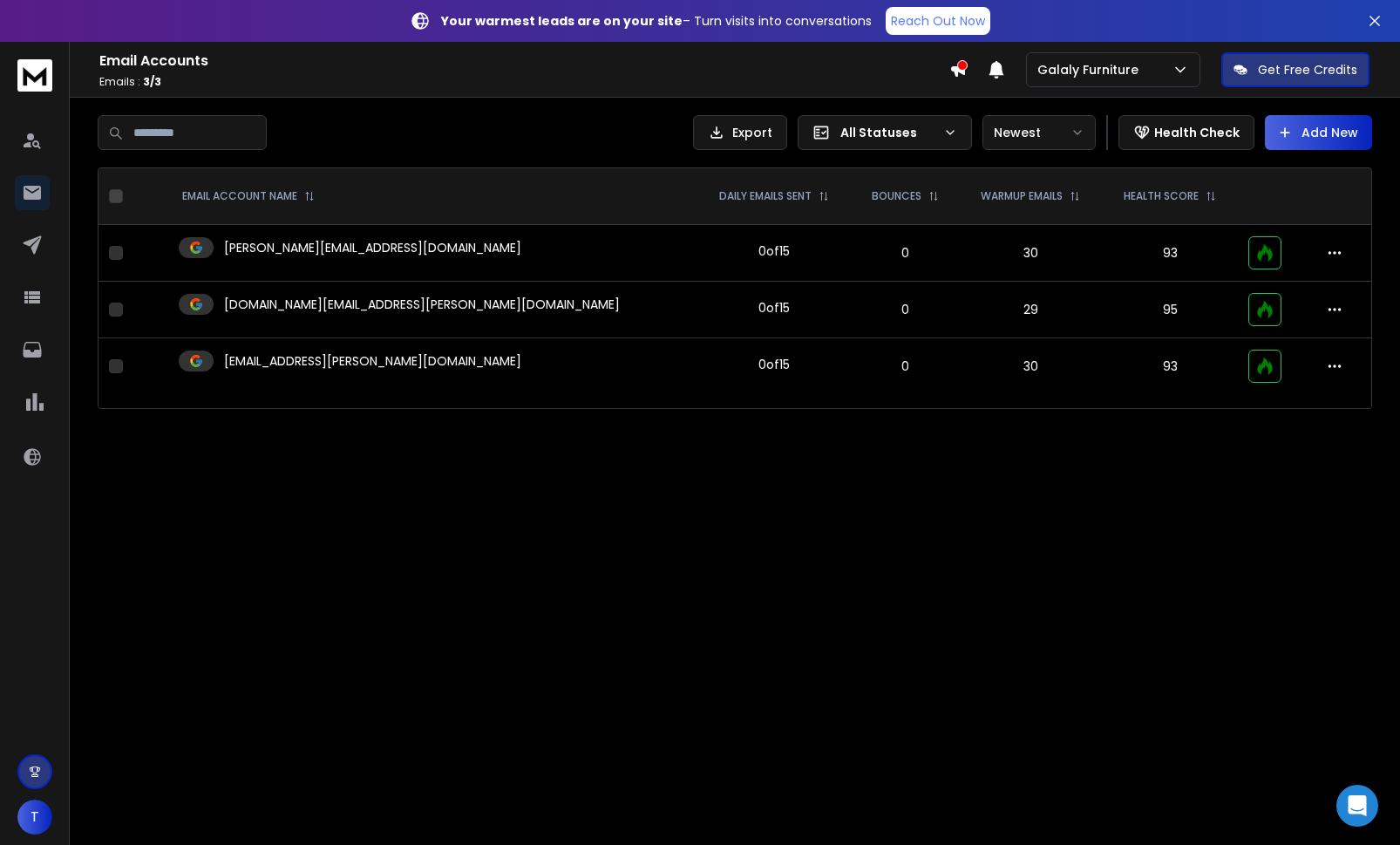
click at [353, 361] on p "[EMAIL_ADDRESS][PERSON_NAME][DOMAIN_NAME]" at bounding box center [373, 361] width 297 height 17
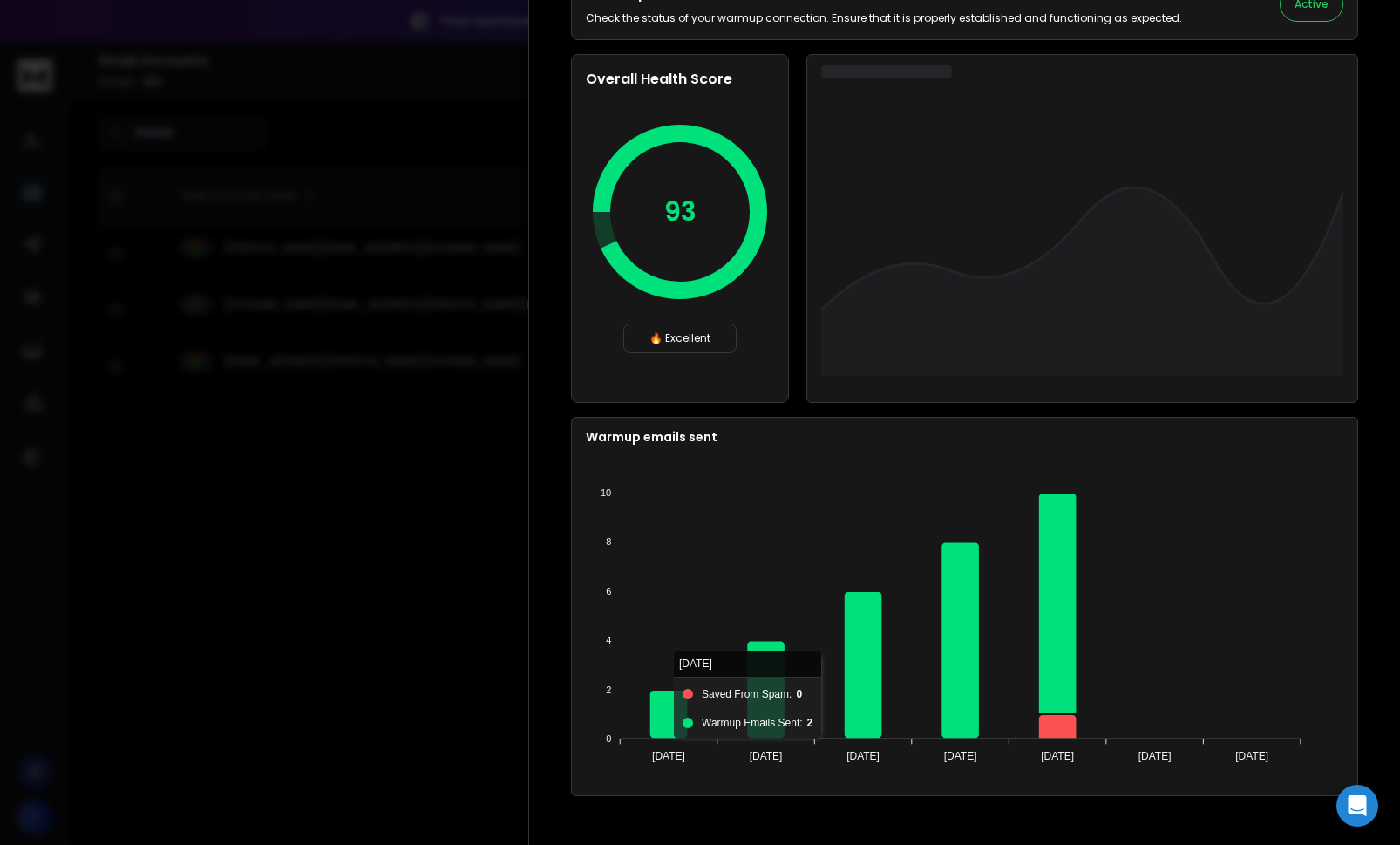
click at [288, 609] on div at bounding box center [700, 422] width 1400 height 845
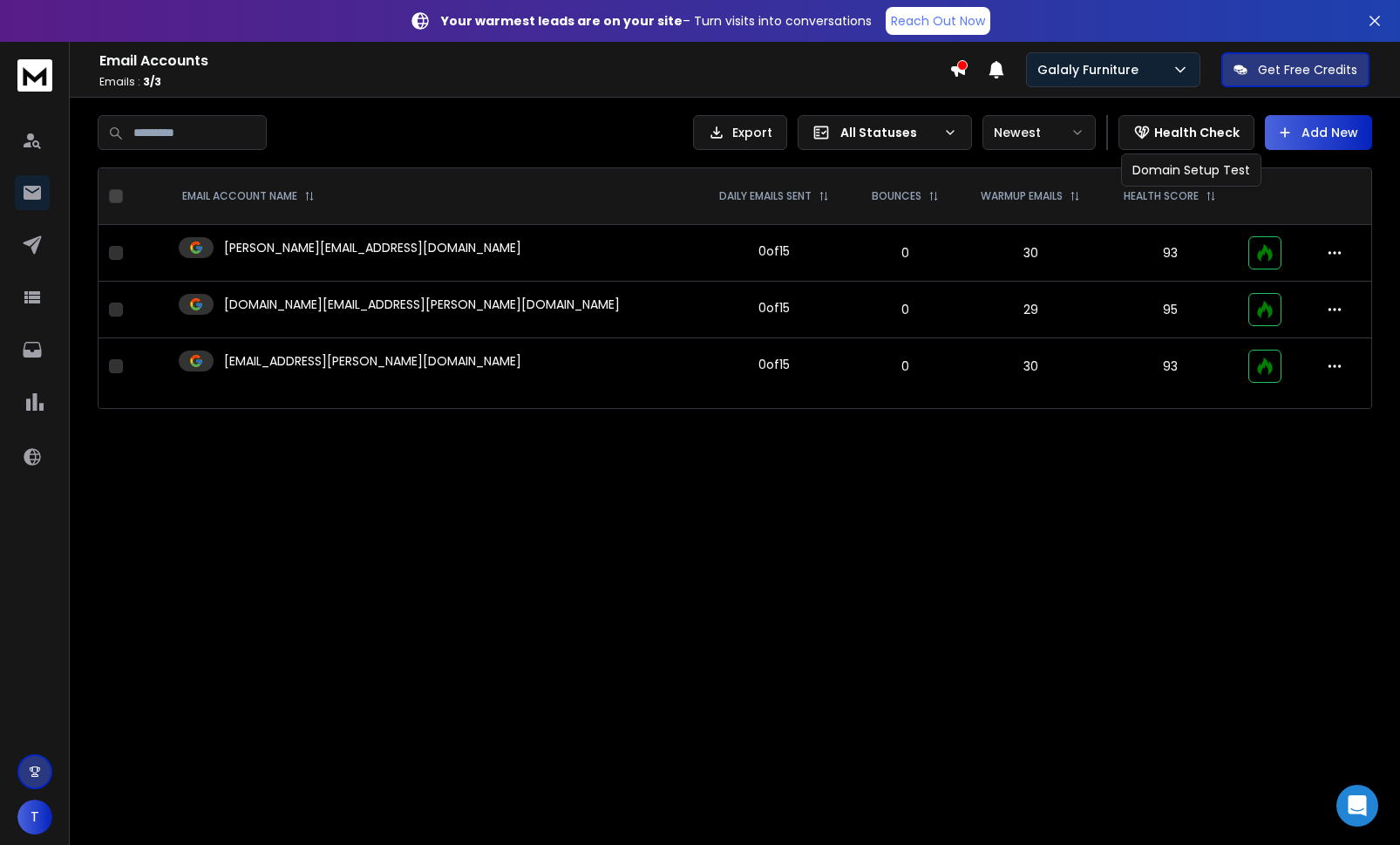
click at [1156, 77] on div "Galaly Furniture" at bounding box center [1113, 70] width 151 height 17
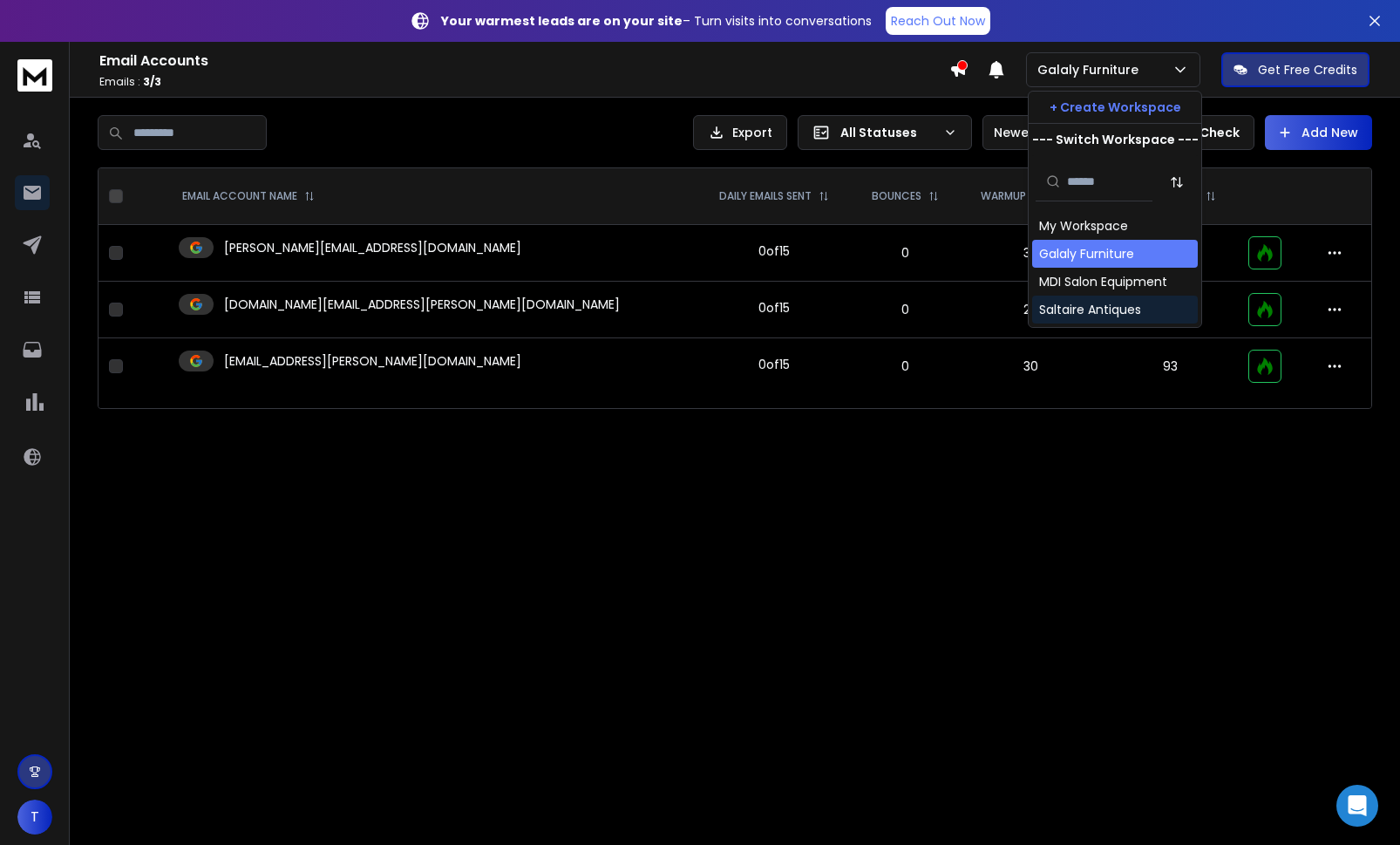
click at [1134, 316] on div "Saltaire Antiques" at bounding box center [1090, 309] width 102 height 17
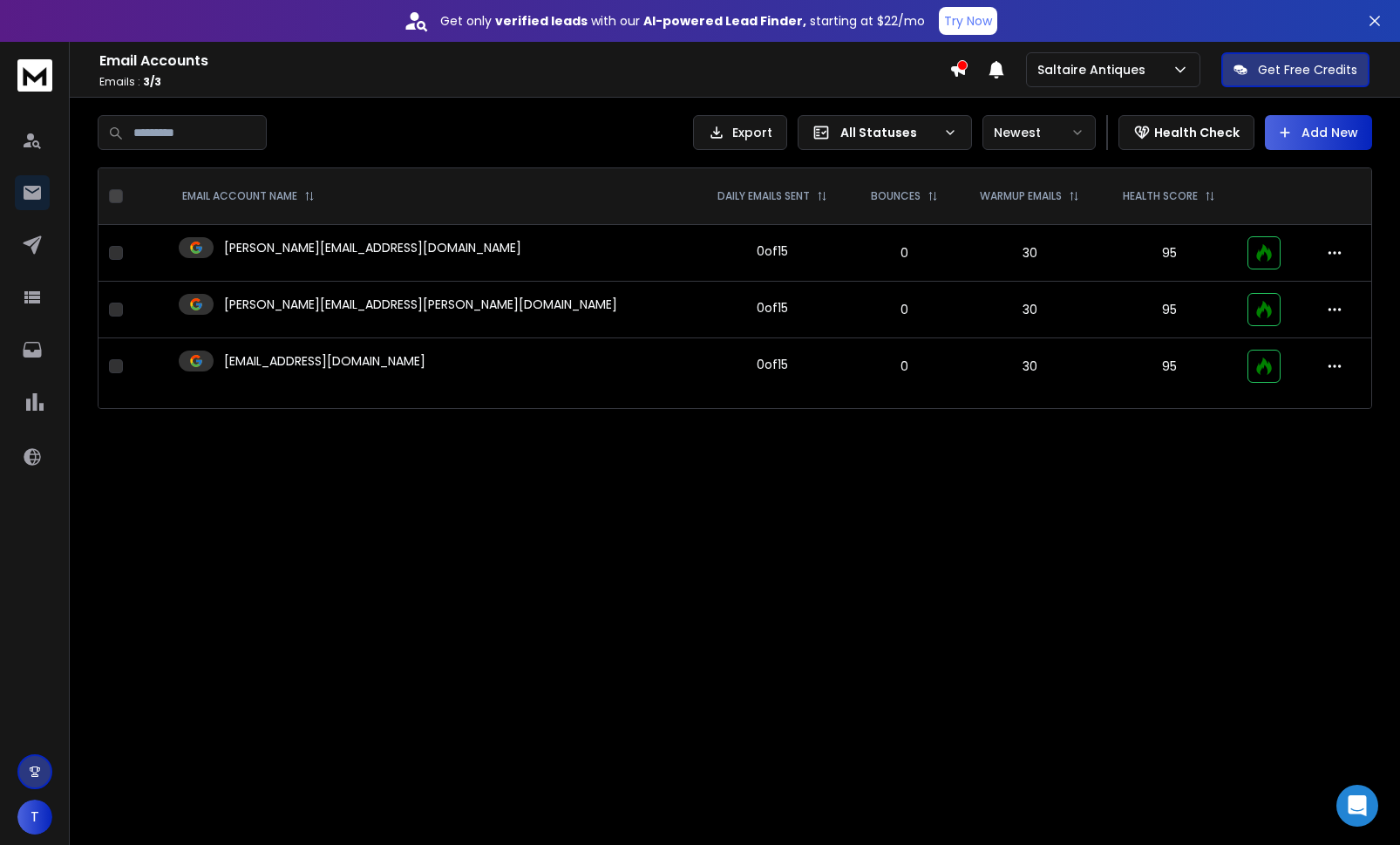
click at [321, 244] on p "nathan@saltairemail.com" at bounding box center [373, 247] width 297 height 17
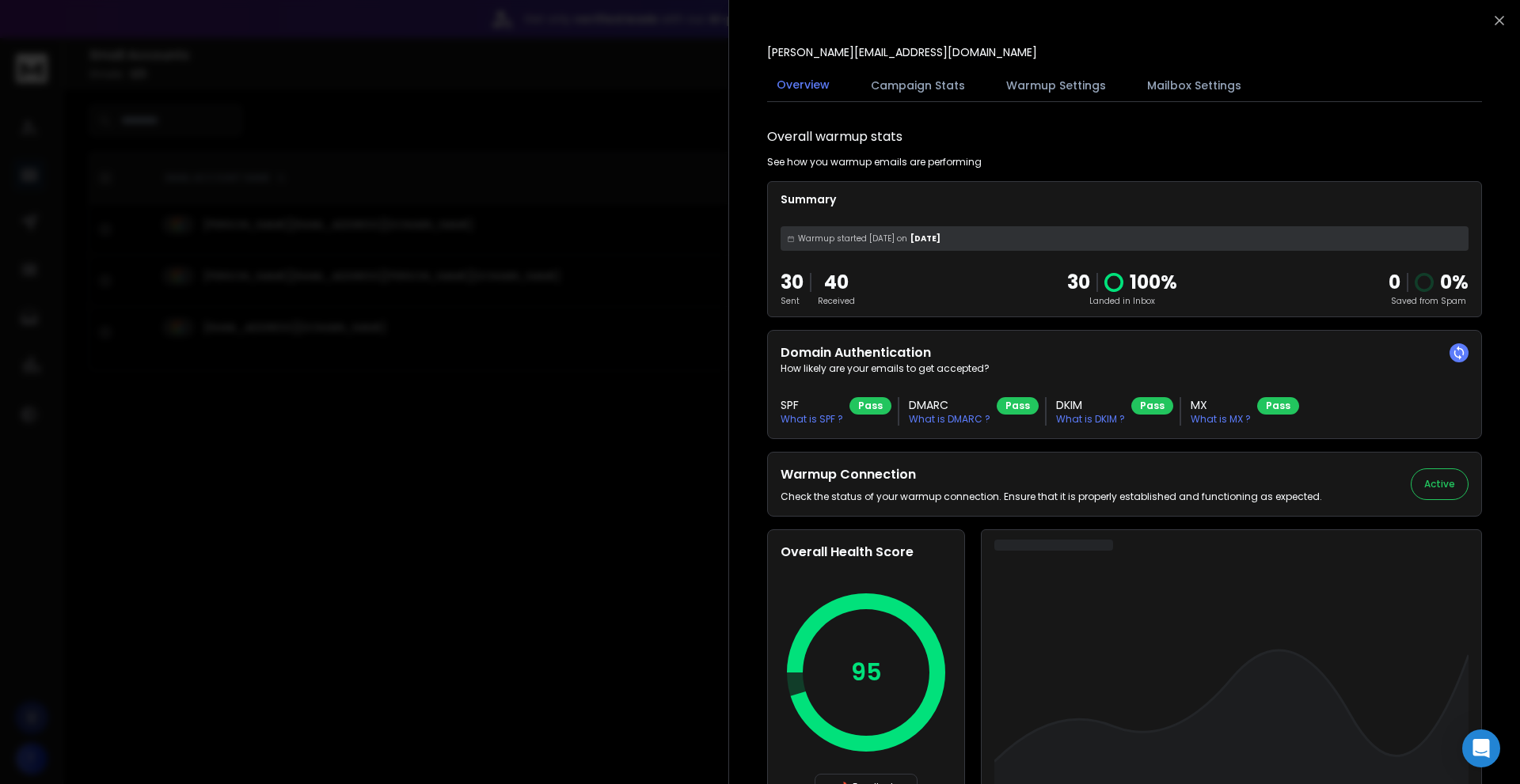
click at [433, 85] on div at bounding box center [760, 392] width 1520 height 784
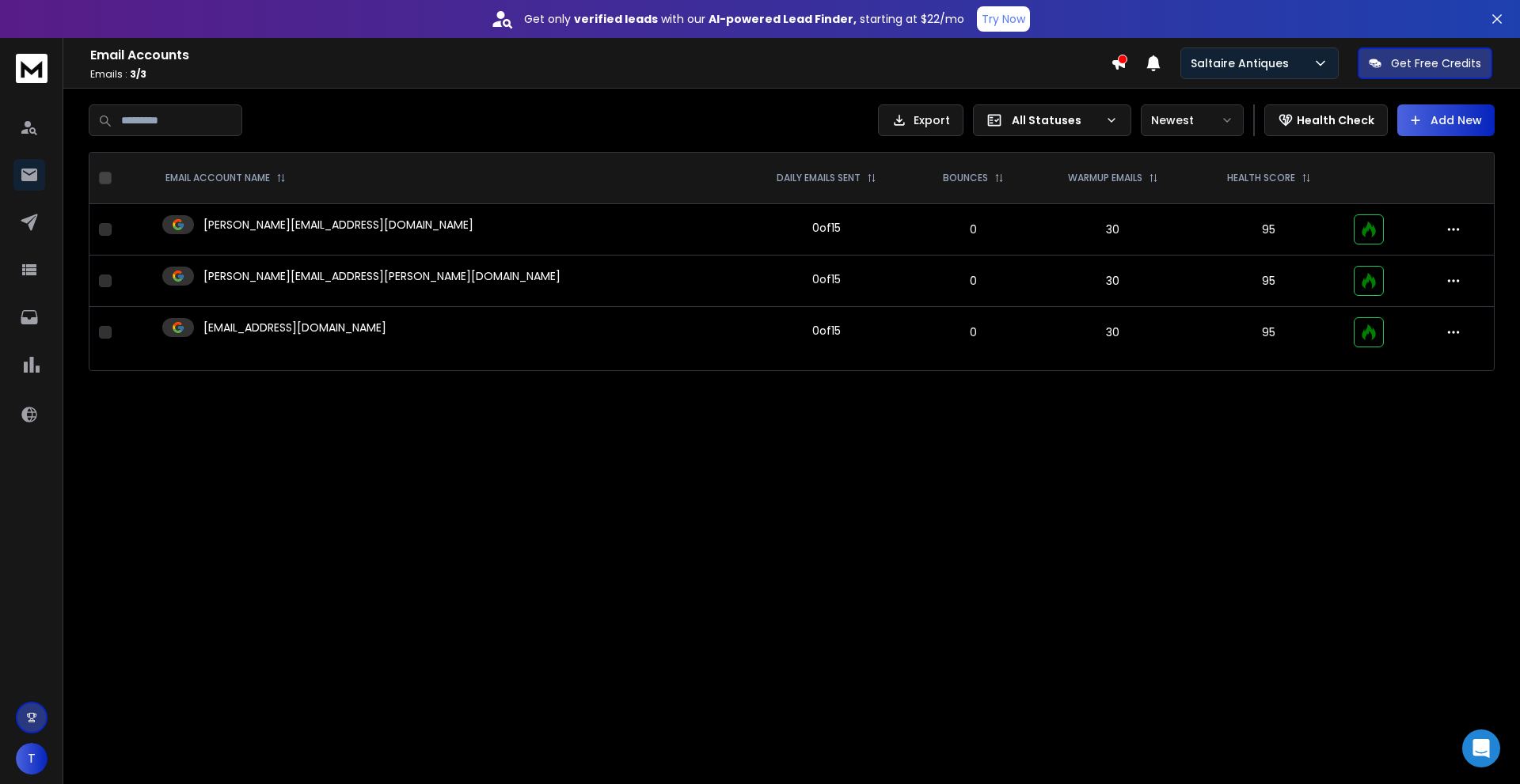
click at [1249, 67] on p "Saltaire Antiques" at bounding box center [1242, 63] width 105 height 16
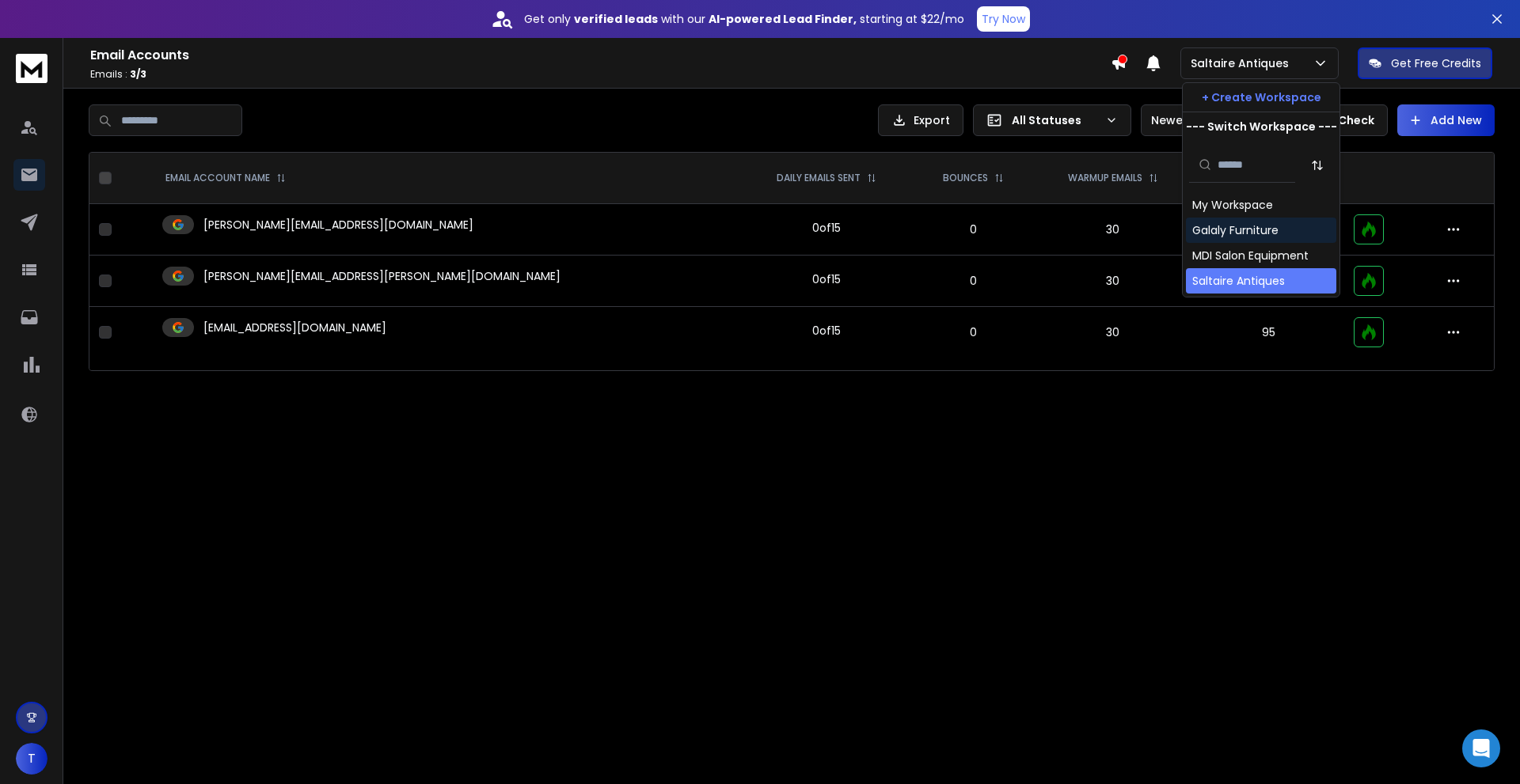
click at [1214, 232] on div "Galaly Furniture" at bounding box center [1235, 230] width 86 height 16
